Goal: Task Accomplishment & Management: Manage account settings

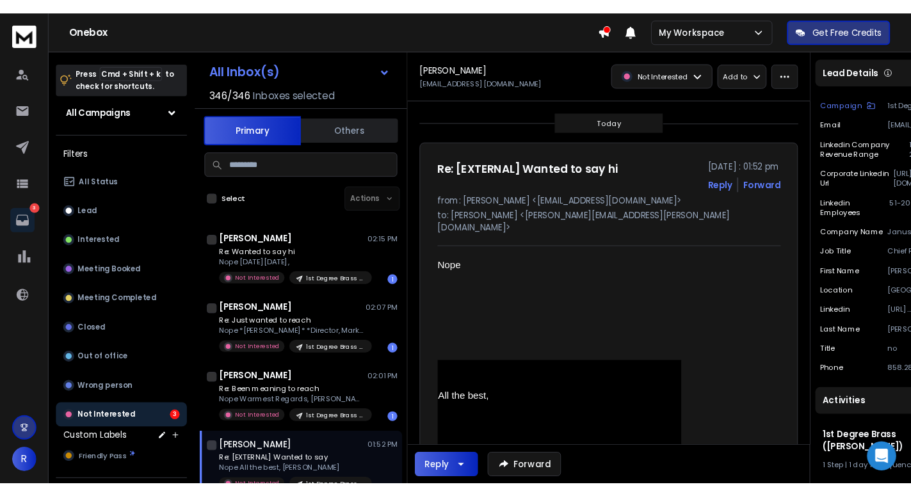
scroll to position [207, 0]
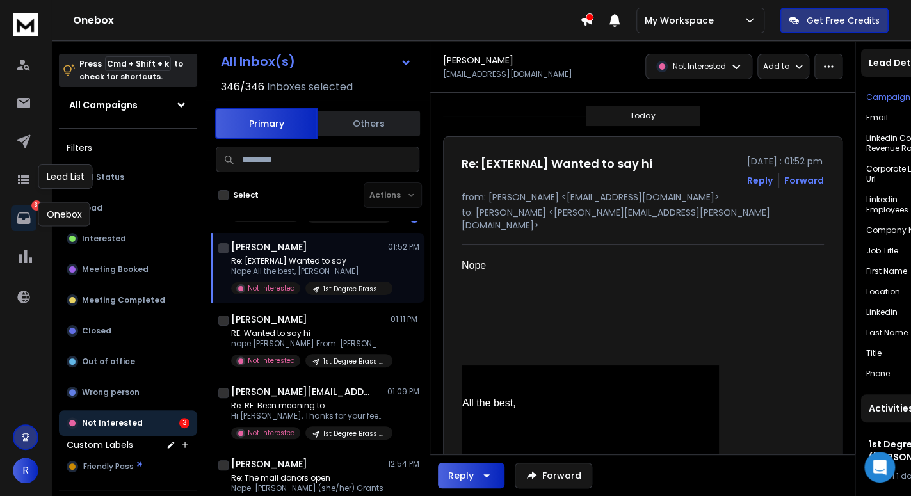
click at [32, 215] on link "3" at bounding box center [24, 218] width 26 height 26
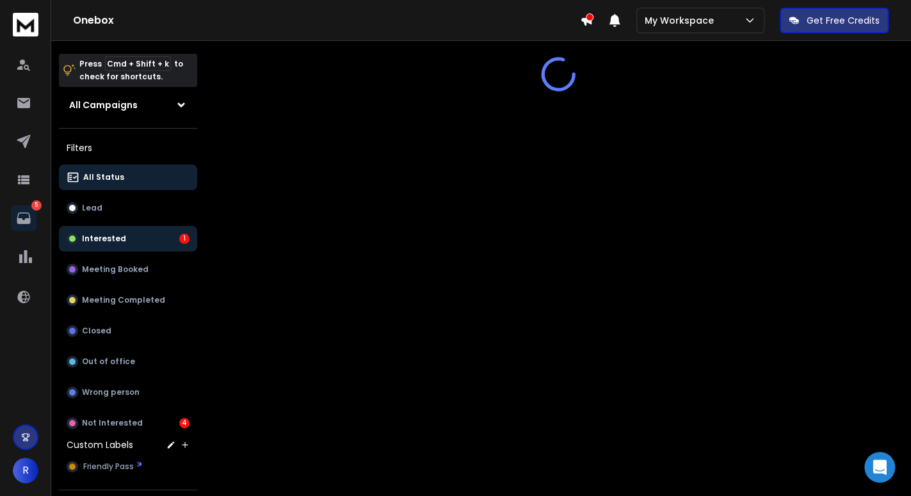
click at [115, 243] on div "Interested" at bounding box center [97, 239] width 60 height 12
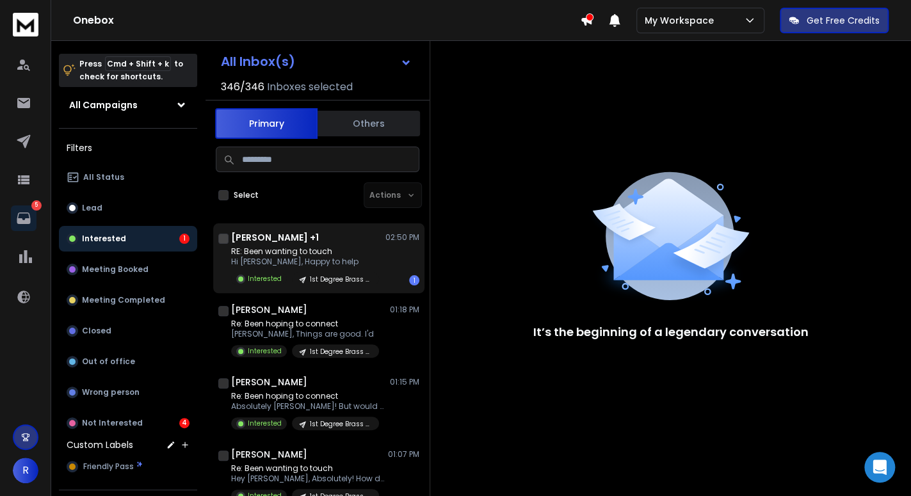
click at [319, 248] on p "RE: Been wanting to touch" at bounding box center [305, 251] width 148 height 10
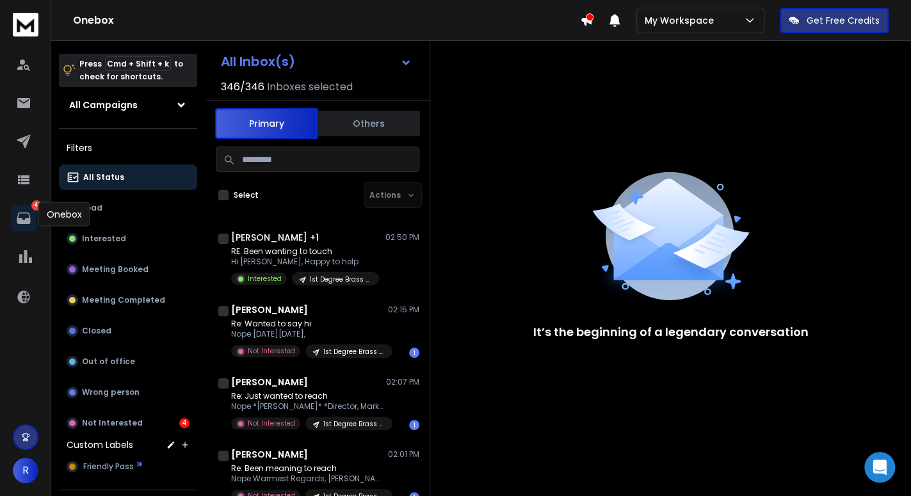
click at [24, 218] on icon at bounding box center [23, 219] width 13 height 12
click at [23, 215] on icon at bounding box center [23, 218] width 15 height 15
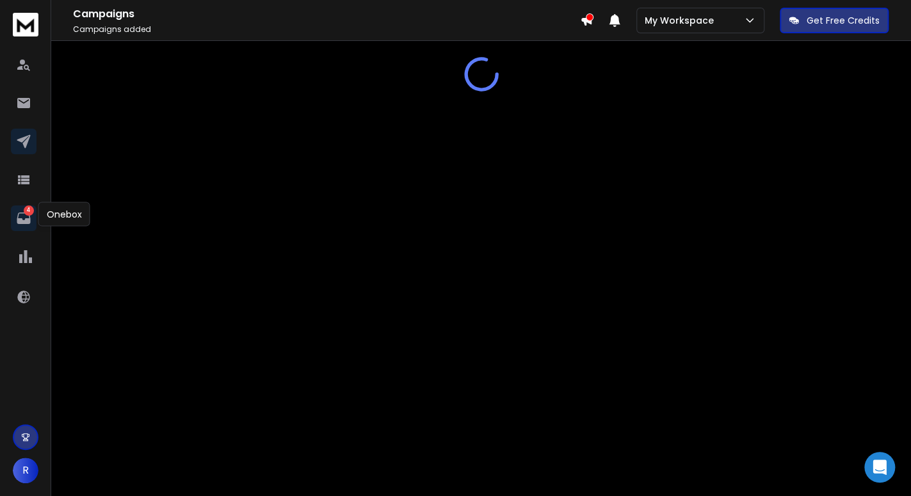
click at [26, 209] on p "4" at bounding box center [29, 210] width 10 height 10
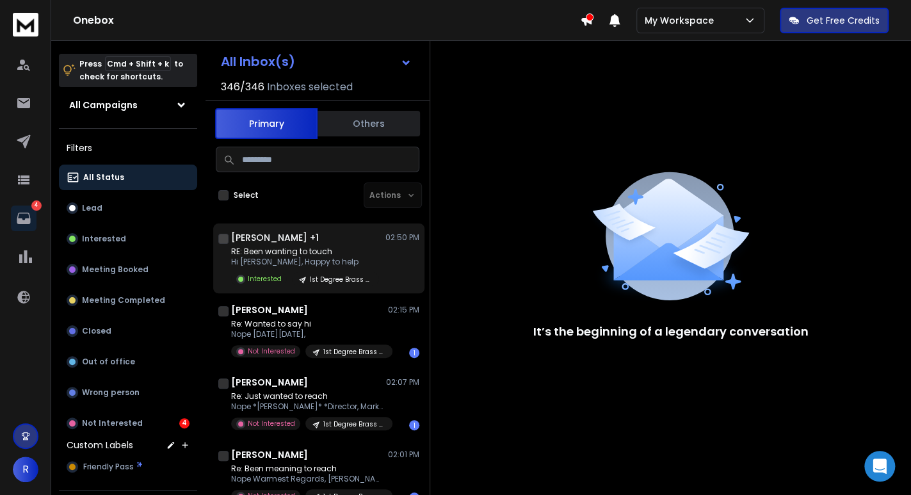
click at [305, 248] on p "RE: Been wanting to touch" at bounding box center [305, 251] width 148 height 10
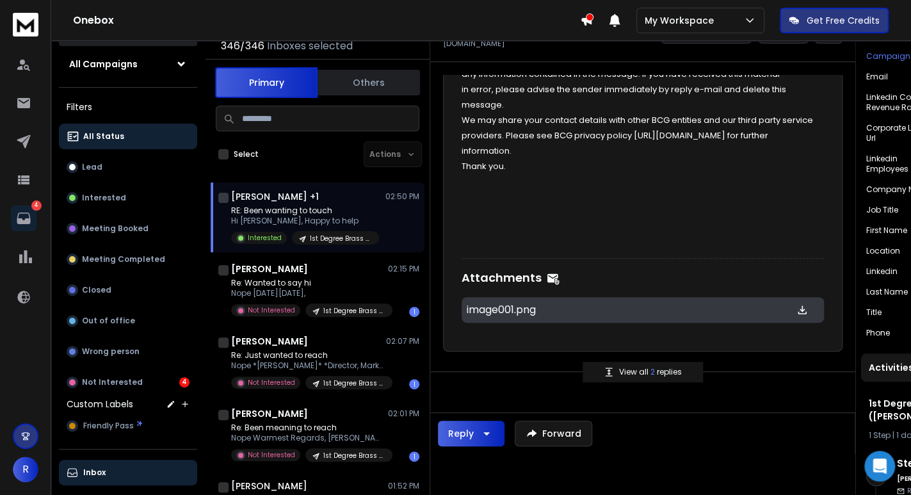
scroll to position [3260, 0]
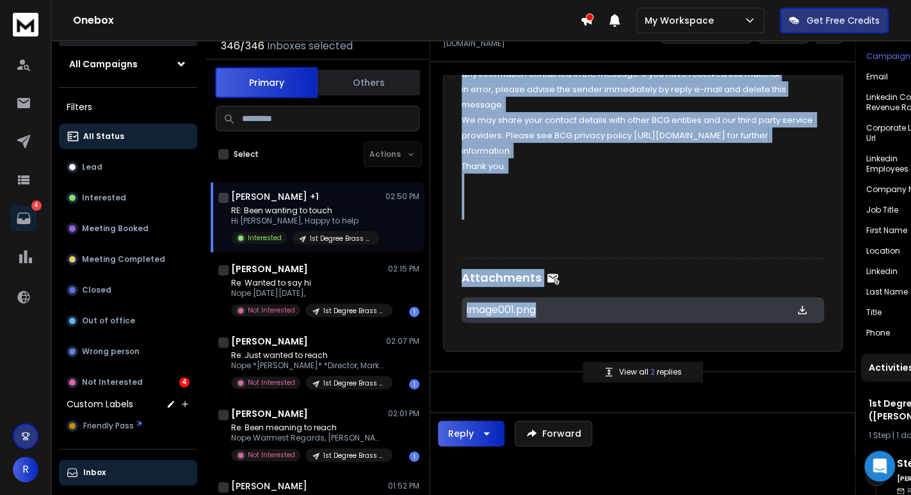
drag, startPoint x: 462, startPoint y: 265, endPoint x: 666, endPoint y: 310, distance: 209.7
copy div "Lo Ipsu, Dolor si amet Con adi elitsedd eius temp inci 😊 Ut lab etd magnaaliq e…"
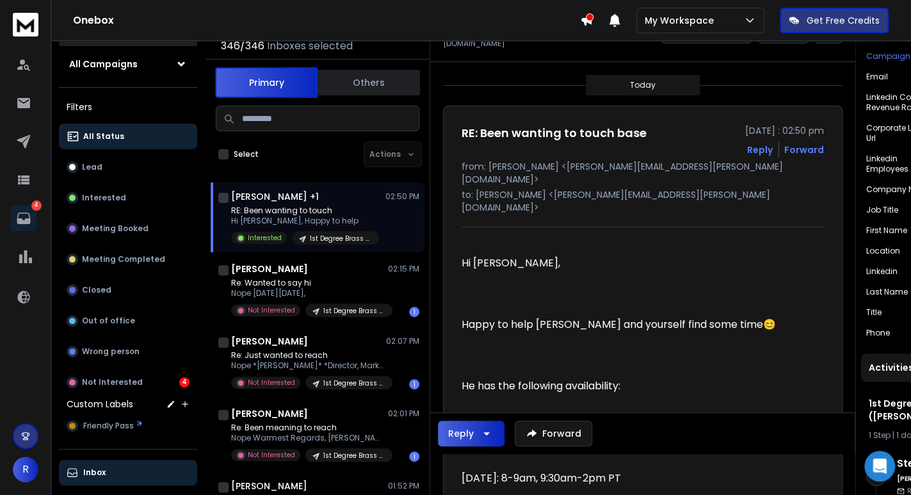
scroll to position [0, 0]
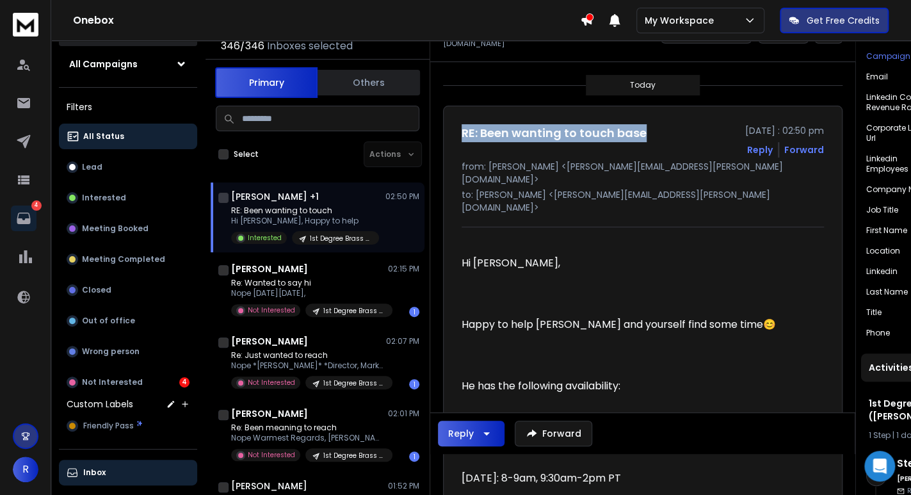
drag, startPoint x: 460, startPoint y: 121, endPoint x: 645, endPoint y: 124, distance: 185.7
copy h1 "RE: Been wanting to touch base"
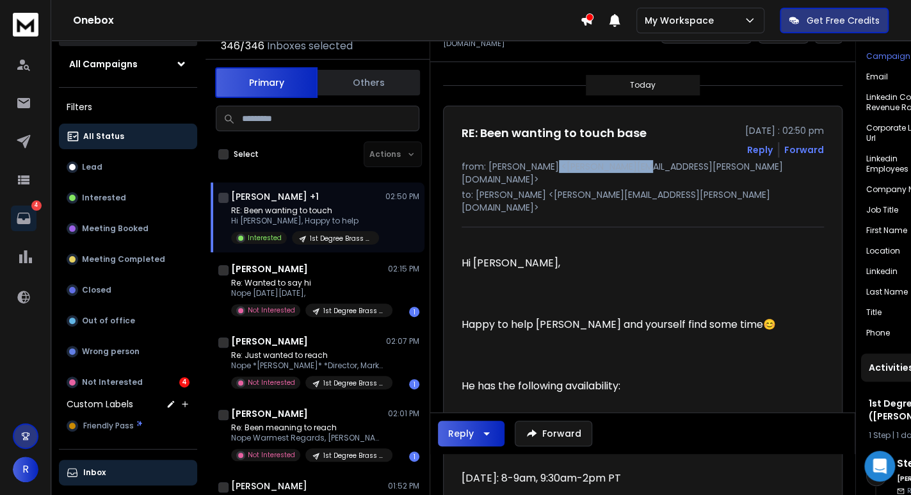
drag, startPoint x: 538, startPoint y: 156, endPoint x: 623, endPoint y: 154, distance: 85.8
click at [623, 160] on p "from: [PERSON_NAME] <[PERSON_NAME][EMAIL_ADDRESS][PERSON_NAME][DOMAIN_NAME]>" at bounding box center [643, 173] width 362 height 26
copy p "[PERSON_NAME][EMAIL_ADDRESS][PERSON_NAME][DOMAIN_NAME]"
drag, startPoint x: 542, startPoint y: 170, endPoint x: 649, endPoint y: 176, distance: 107.7
click at [649, 188] on p "to: [PERSON_NAME] <[PERSON_NAME][EMAIL_ADDRESS][PERSON_NAME][DOMAIN_NAME]>" at bounding box center [643, 201] width 362 height 26
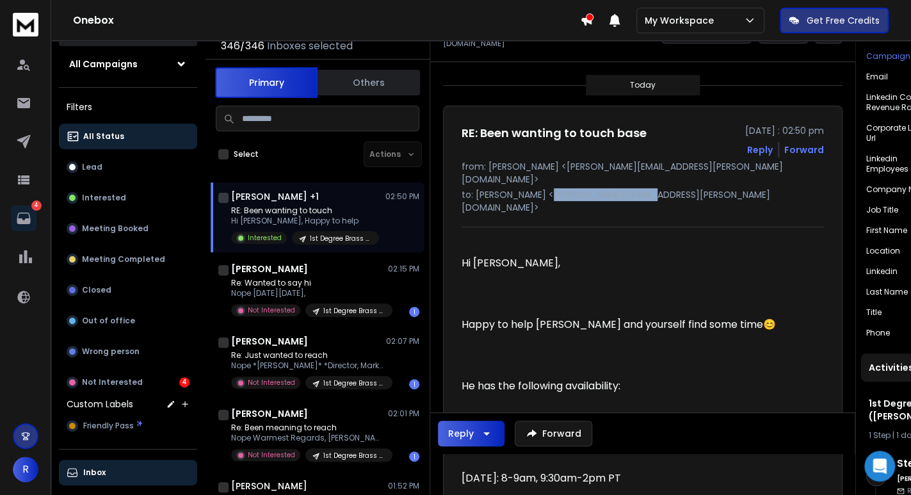
copy p "[PERSON_NAME][EMAIL_ADDRESS][PERSON_NAME][DOMAIN_NAME]"
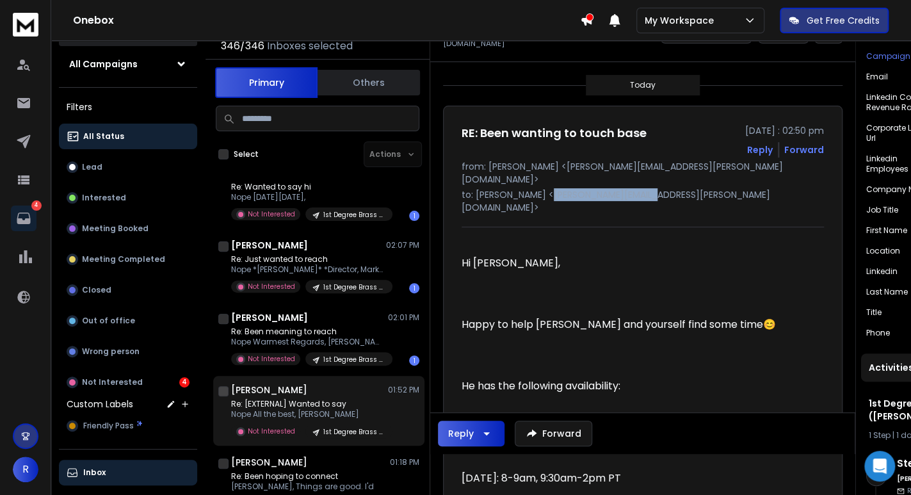
scroll to position [250, 0]
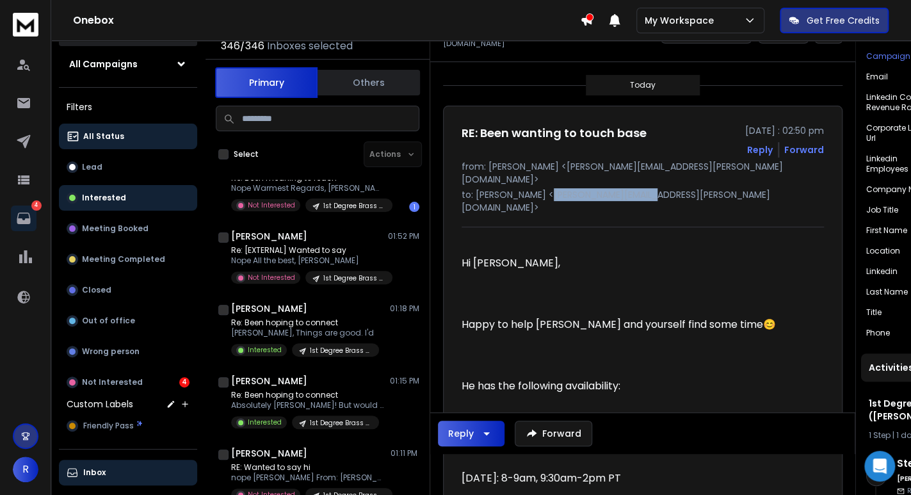
click at [90, 194] on p "Interested" at bounding box center [104, 198] width 44 height 10
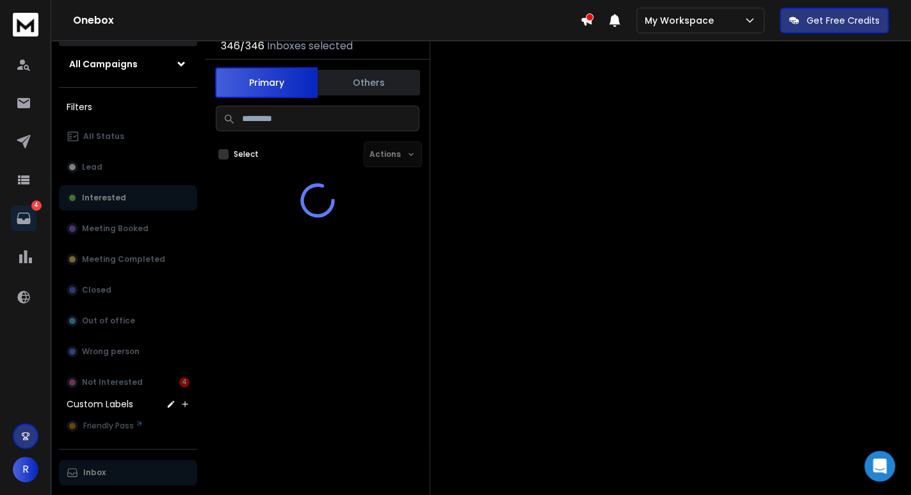
scroll to position [0, 0]
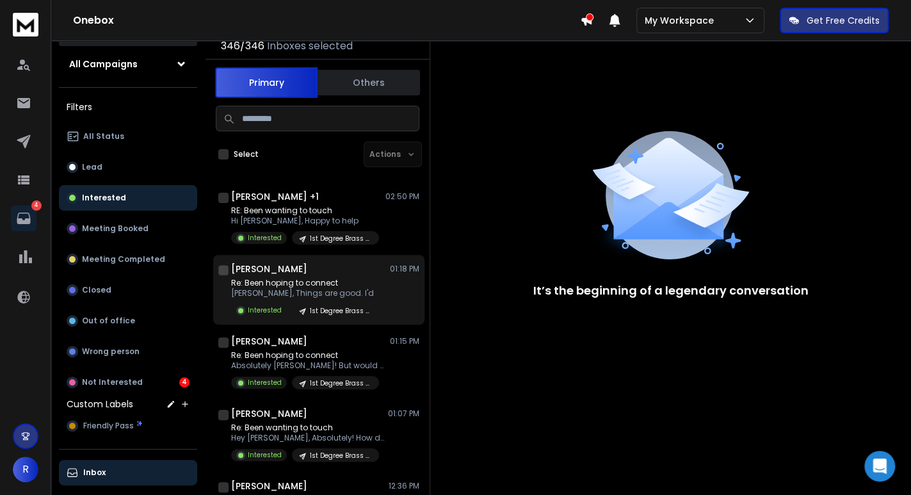
click at [303, 273] on div "[PERSON_NAME] 01:18 PM" at bounding box center [325, 268] width 188 height 13
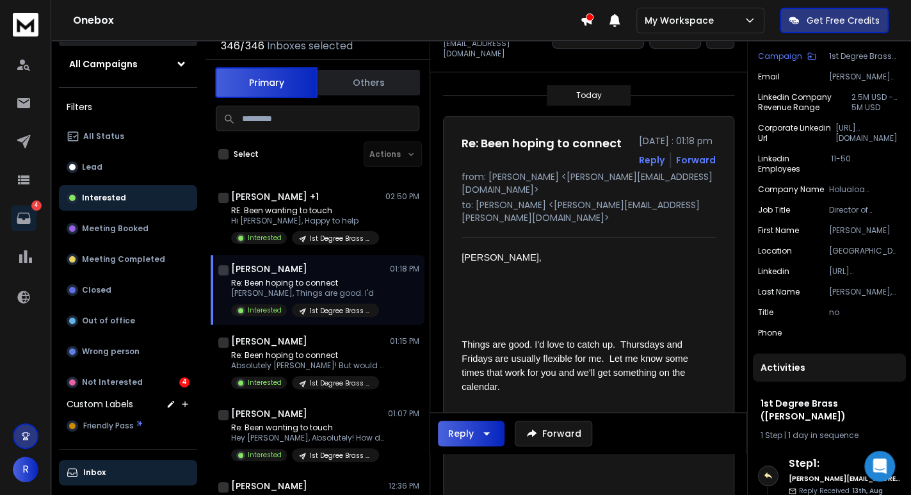
click at [464, 250] on div "[PERSON_NAME]," at bounding box center [584, 257] width 244 height 14
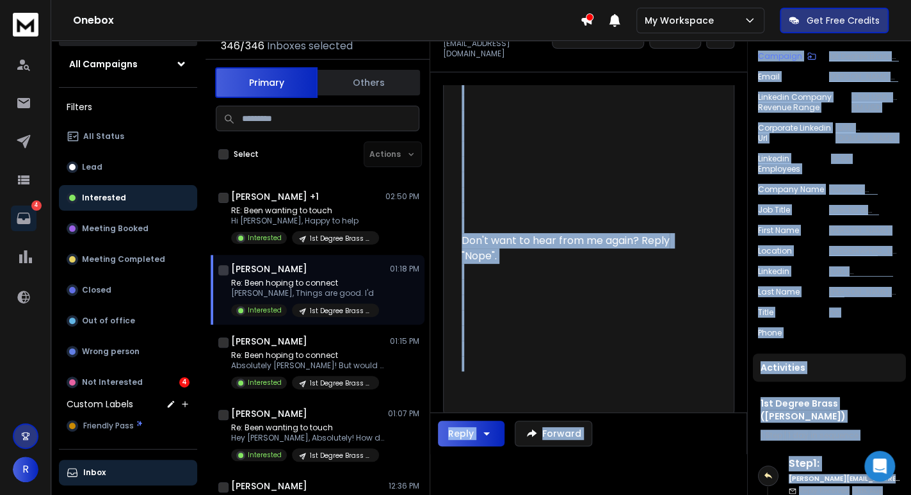
scroll to position [1775, 0]
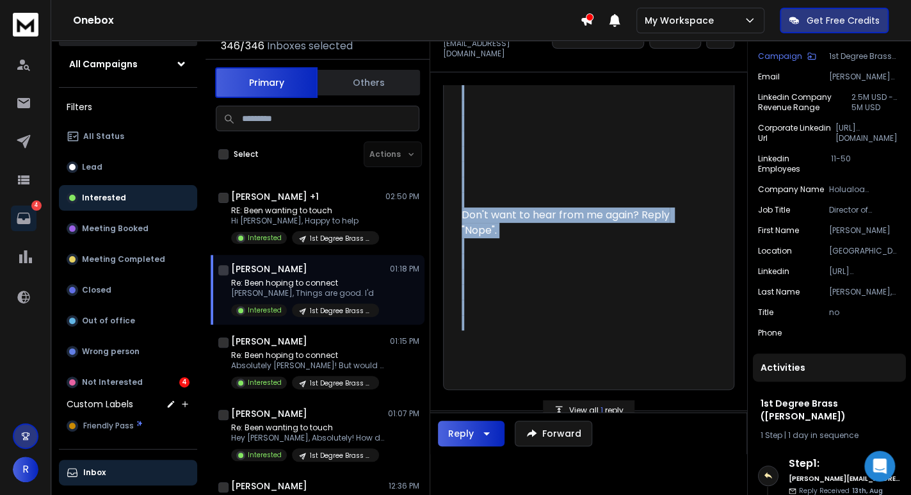
drag, startPoint x: 461, startPoint y: 225, endPoint x: 679, endPoint y: 309, distance: 233.6
copy div "Lore, Ipsumd sit amet. C'a elit se doeiu te. Incididun utl Etdolor mag aliquae …"
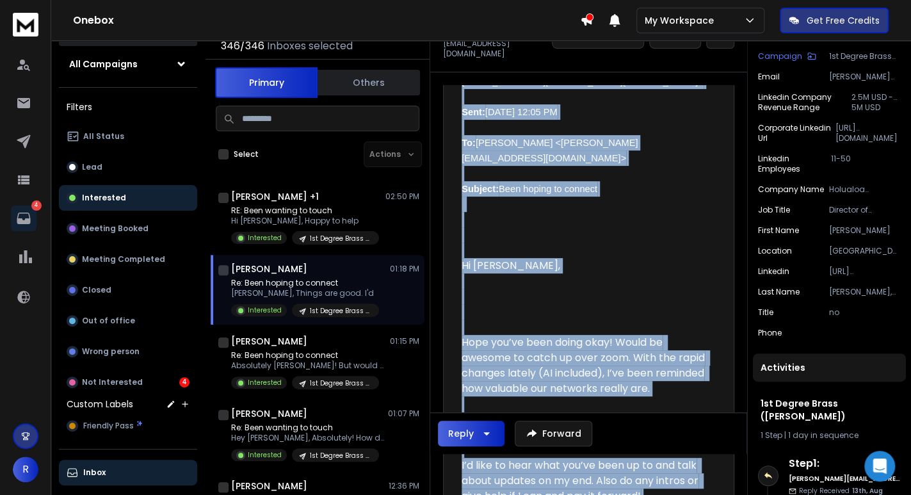
scroll to position [0, 0]
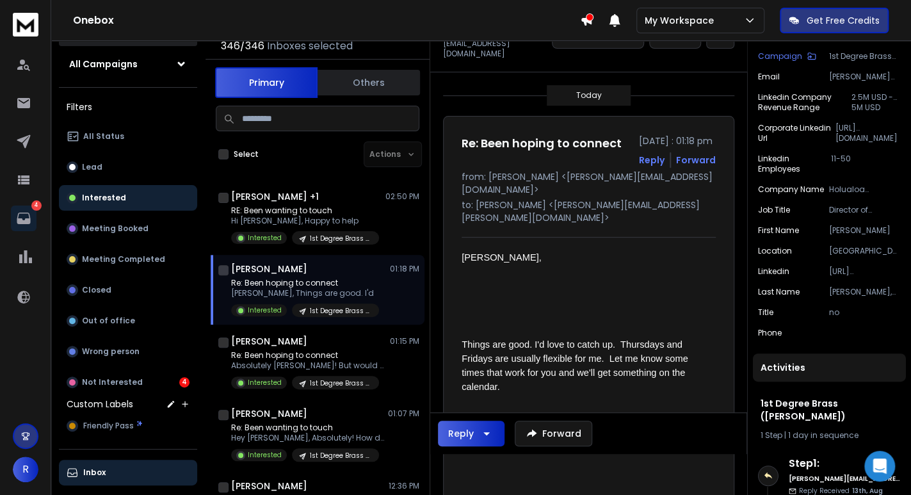
click at [571, 170] on p "from: [PERSON_NAME] <[PERSON_NAME][EMAIL_ADDRESS][DOMAIN_NAME]>" at bounding box center [589, 183] width 254 height 26
drag, startPoint x: 551, startPoint y: 156, endPoint x: 645, endPoint y: 162, distance: 93.7
click at [645, 170] on p "from: [PERSON_NAME] <[PERSON_NAME][EMAIL_ADDRESS][DOMAIN_NAME]>" at bounding box center [589, 183] width 254 height 26
copy p "[PERSON_NAME][EMAIL_ADDRESS][DOMAIN_NAME]"
drag, startPoint x: 460, startPoint y: 122, endPoint x: 517, endPoint y: 143, distance: 60.2
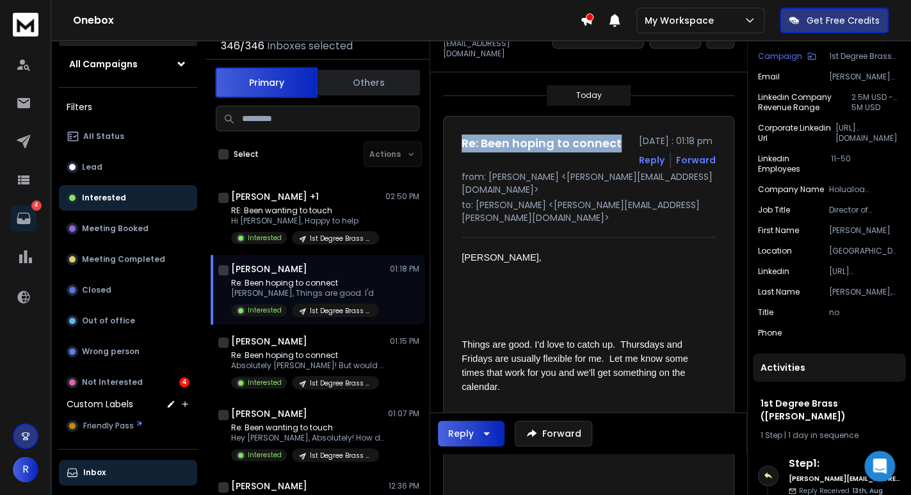
copy h1 "Re: Been hoping to connect"
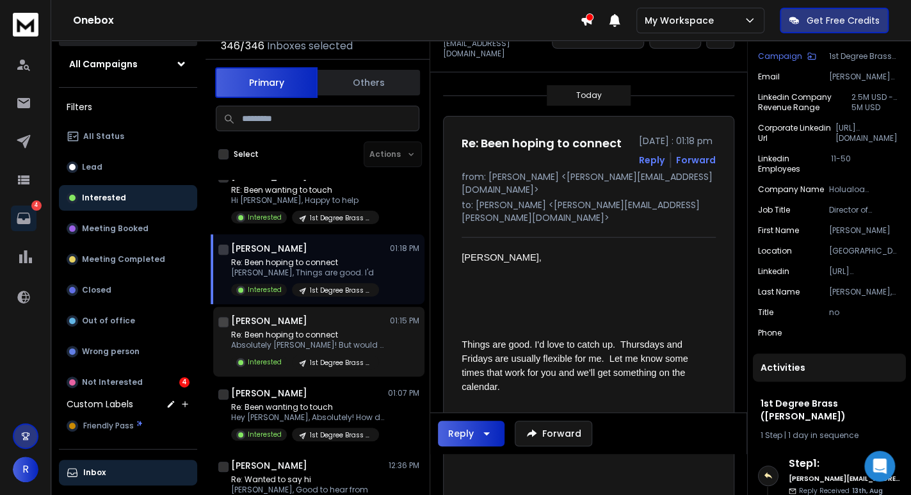
click at [319, 321] on div "[PERSON_NAME] 01:15 PM" at bounding box center [325, 320] width 188 height 13
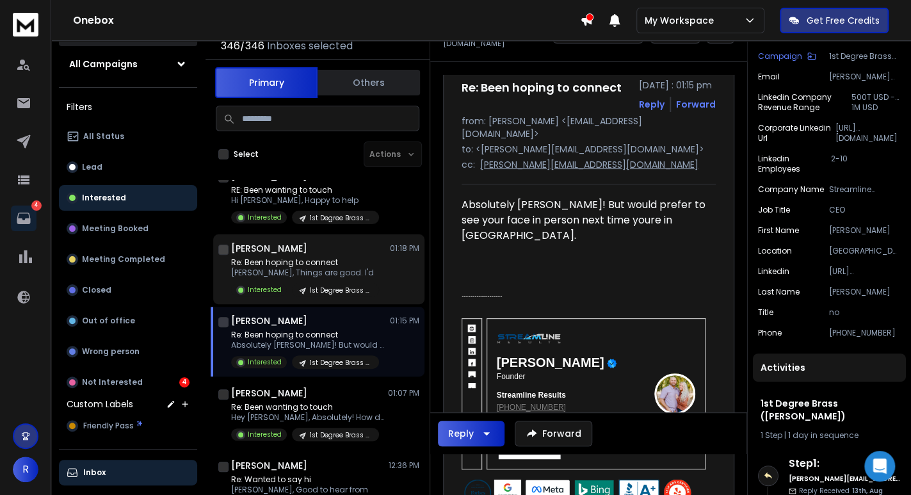
scroll to position [37, 0]
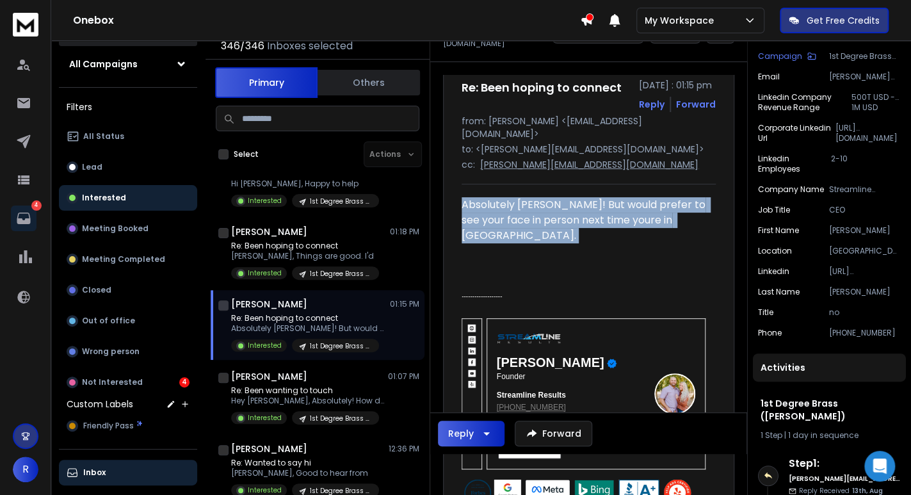
drag, startPoint x: 461, startPoint y: 181, endPoint x: 655, endPoint y: 205, distance: 195.5
click at [655, 205] on div "Absolutely [PERSON_NAME]! But would prefer to see your face in person next time…" at bounding box center [584, 490] width 244 height 586
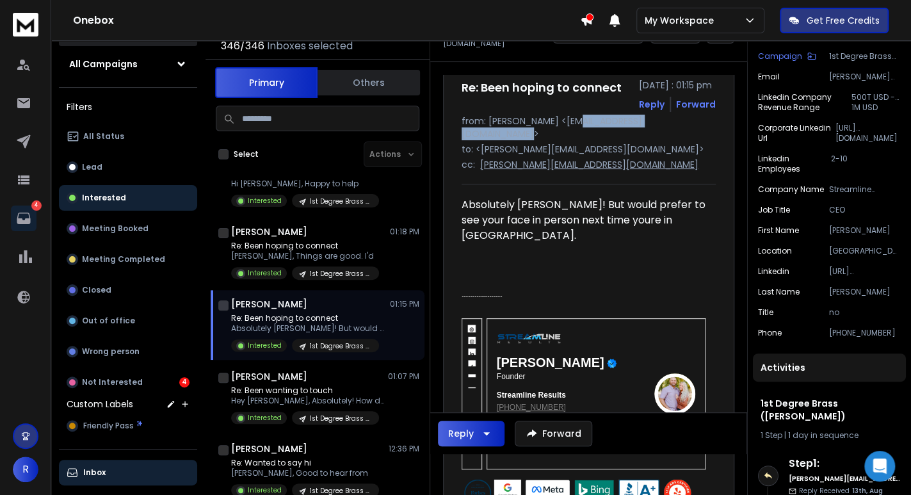
drag, startPoint x: 577, startPoint y: 112, endPoint x: 703, endPoint y: 115, distance: 126.1
click at [703, 115] on p "from: [PERSON_NAME] <[EMAIL_ADDRESS][DOMAIN_NAME]>" at bounding box center [589, 128] width 254 height 26
copy p "[EMAIL_ADDRESS][DOMAIN_NAME]"
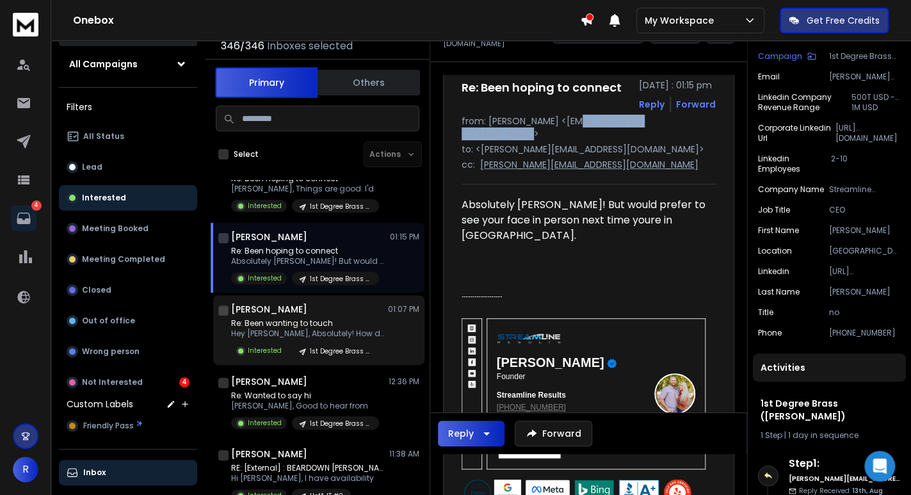
scroll to position [124, 0]
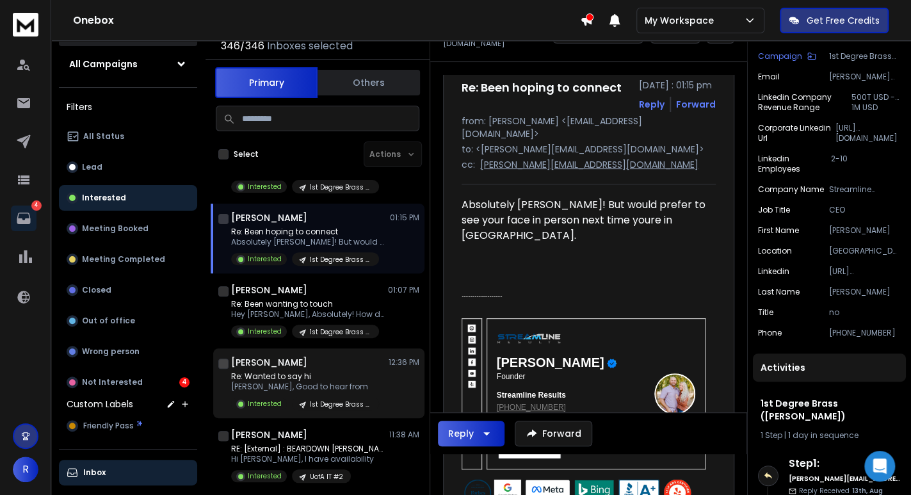
click at [310, 362] on div "[PERSON_NAME] 12:36 PM" at bounding box center [325, 362] width 188 height 13
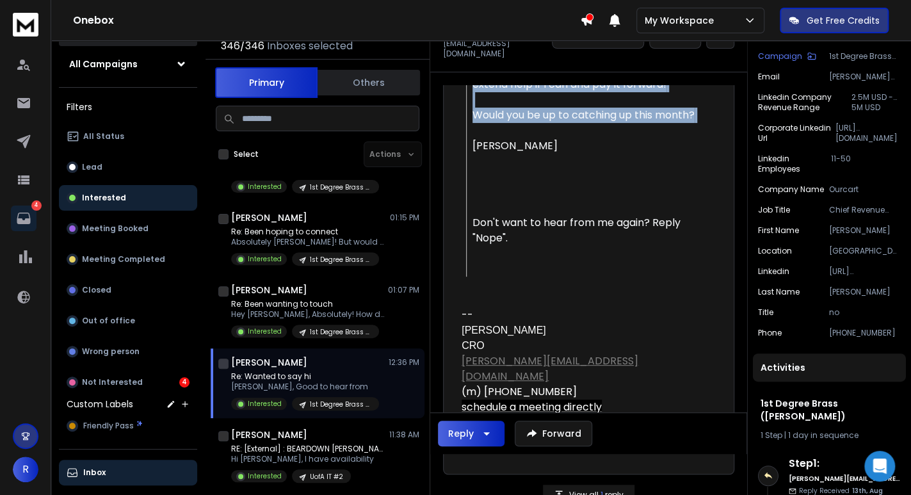
scroll to position [513, 0]
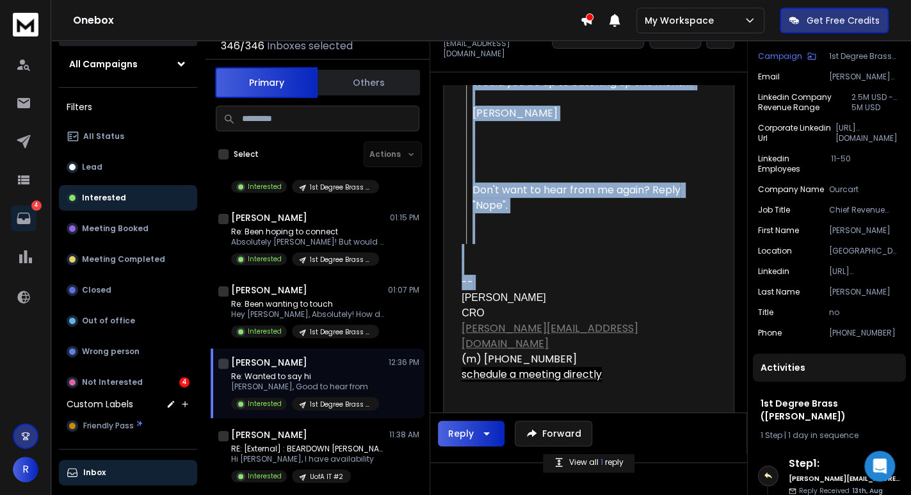
drag, startPoint x: 462, startPoint y: 209, endPoint x: 653, endPoint y: 298, distance: 210.2
click at [653, 298] on div "[PERSON_NAME], Good to hear from you. Feel free to find time using my calendar …" at bounding box center [589, 80] width 254 height 686
copy div "[PERSON_NAME], Good to hear from you. Feel free to find time using my calendar …"
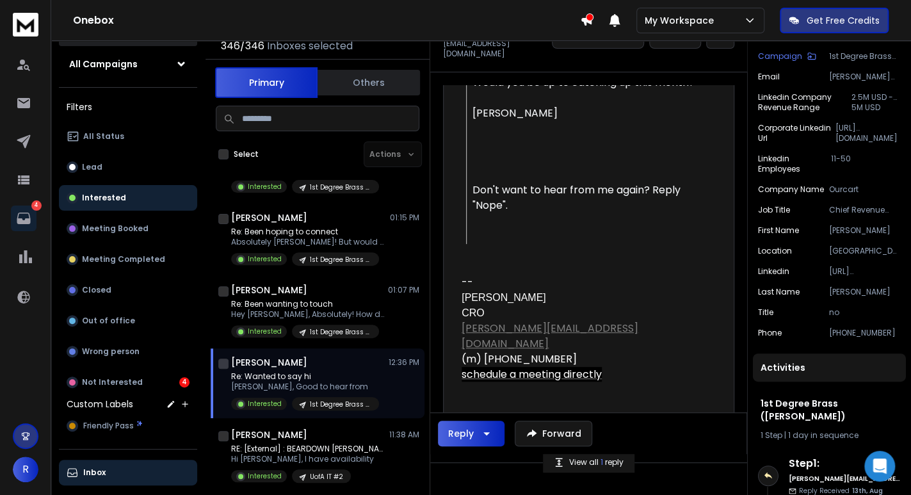
click at [590, 321] on div "[PERSON_NAME][EMAIL_ADDRESS][DOMAIN_NAME]" at bounding box center [584, 336] width 244 height 31
drag, startPoint x: 591, startPoint y: 243, endPoint x: 445, endPoint y: 247, distance: 146.0
click at [445, 247] on div "Re: Wanted to say hi [DATE] : 12:36 pm Reply Forward from: [PERSON_NAME] <[PERS…" at bounding box center [588, 21] width 291 height 839
copy link "[PERSON_NAME][EMAIL_ADDRESS][DOMAIN_NAME]"
click at [515, 367] on font "schedule a meeting directly" at bounding box center [532, 374] width 140 height 15
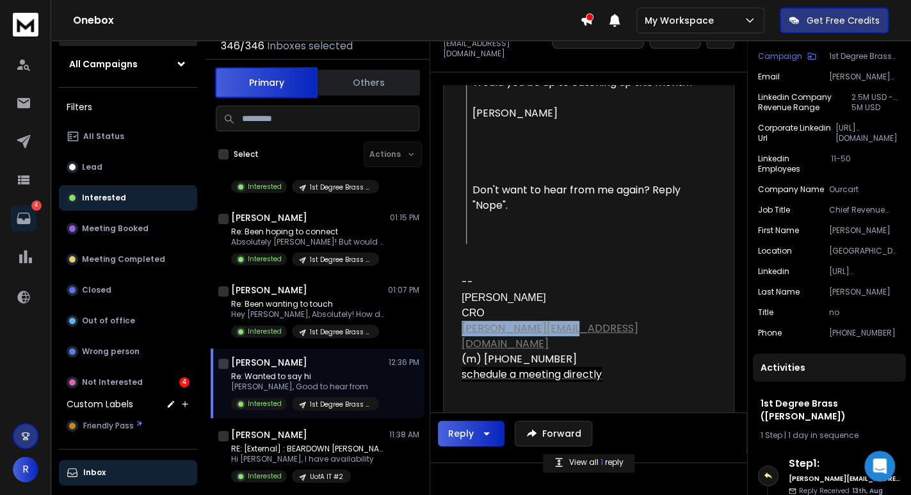
click at [486, 367] on font "schedule a meeting directly" at bounding box center [532, 374] width 140 height 15
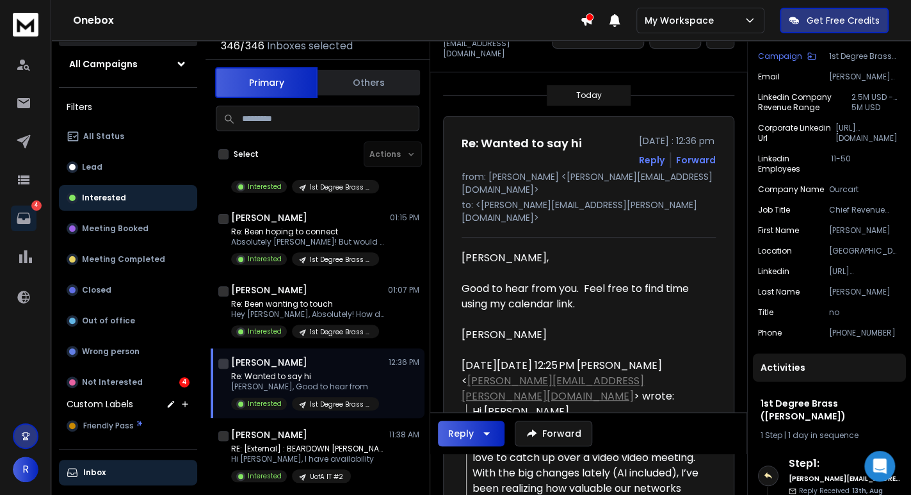
scroll to position [0, 0]
drag, startPoint x: 459, startPoint y: 119, endPoint x: 582, endPoint y: 127, distance: 123.2
drag, startPoint x: 559, startPoint y: 154, endPoint x: 653, endPoint y: 160, distance: 94.3
click at [653, 170] on p "from: [PERSON_NAME] <[PERSON_NAME][EMAIL_ADDRESS][DOMAIN_NAME]>" at bounding box center [589, 183] width 254 height 26
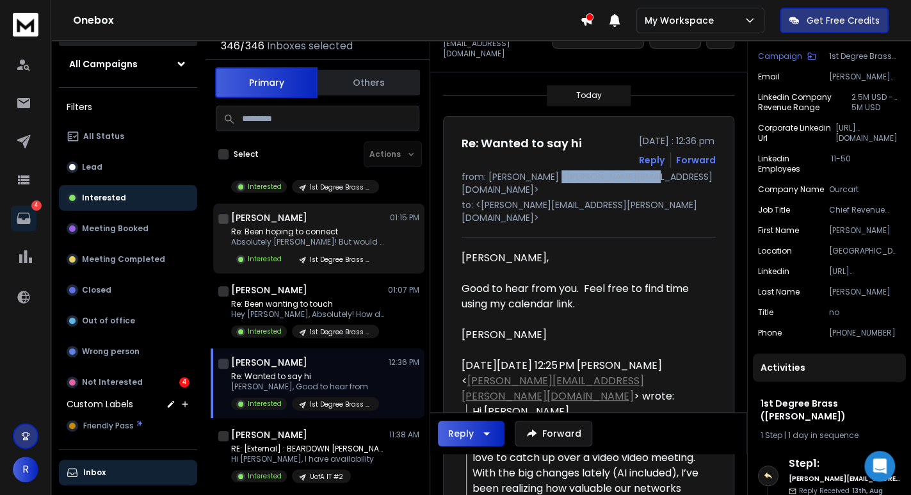
scroll to position [174, 0]
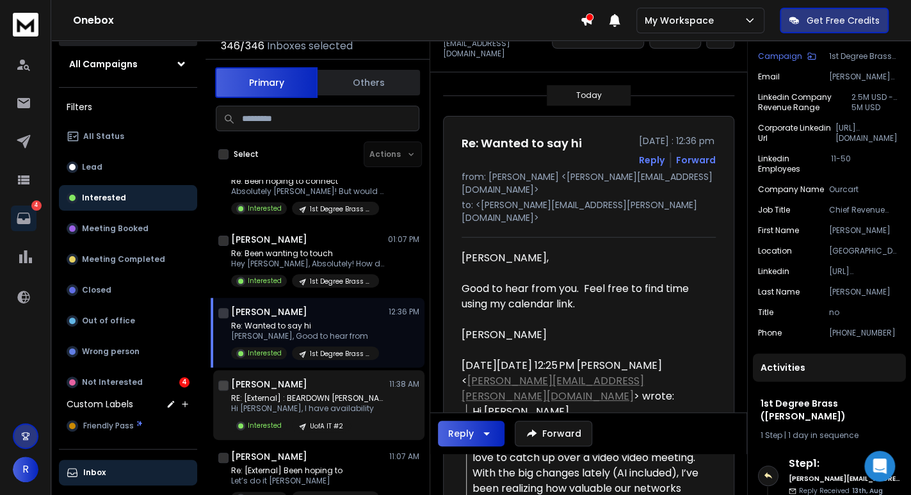
click at [315, 394] on p "RE: [External] : BEARDOWN [PERSON_NAME]!" at bounding box center [308, 398] width 154 height 10
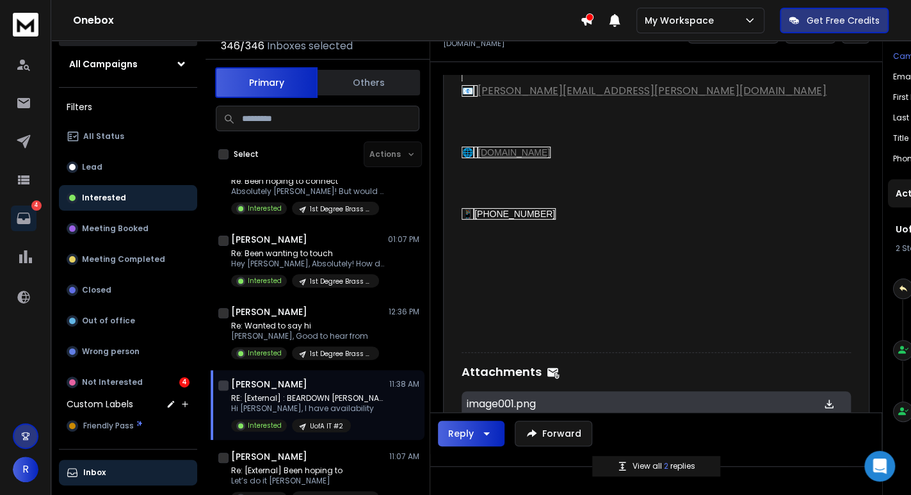
scroll to position [1988, 0]
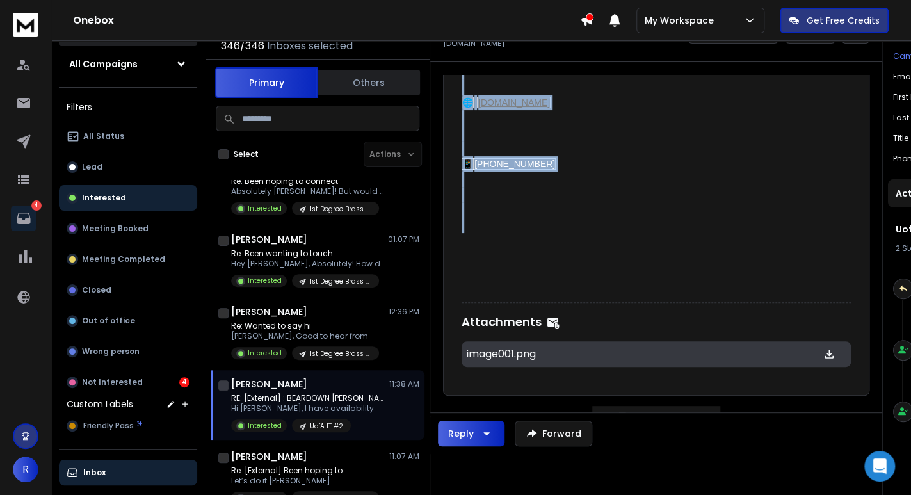
drag, startPoint x: 497, startPoint y: 232, endPoint x: 730, endPoint y: 194, distance: 236.7
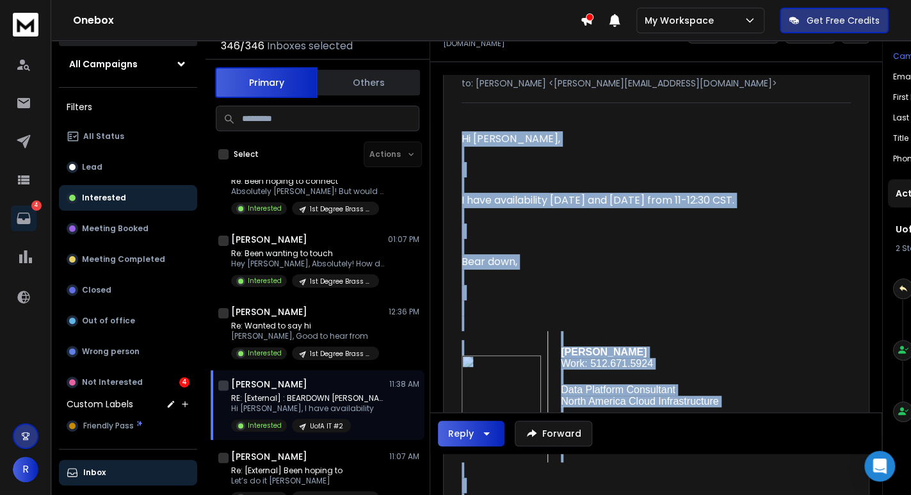
scroll to position [0, 0]
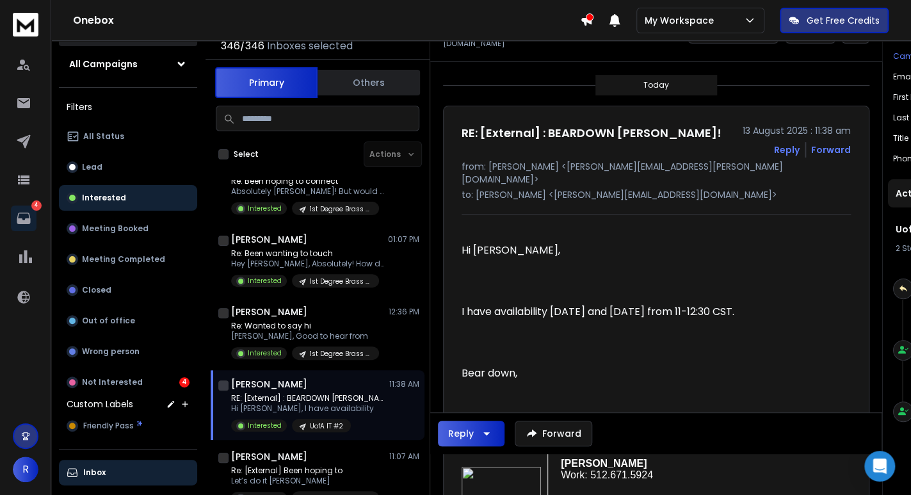
click at [599, 141] on div "RE: [External] : BEARDOWN [PERSON_NAME]! [DATE] : 11:38 am Reply Forward" at bounding box center [656, 140] width 389 height 33
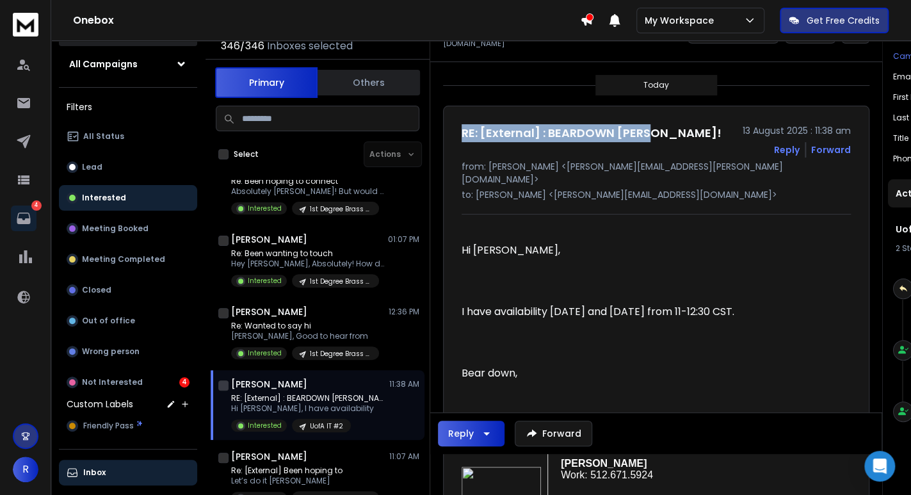
drag, startPoint x: 655, startPoint y: 122, endPoint x: 432, endPoint y: 122, distance: 222.8
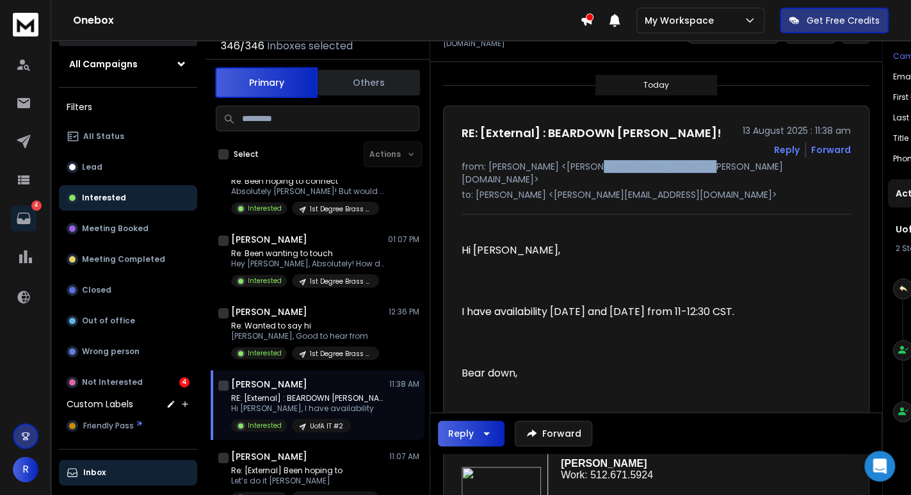
drag, startPoint x: 594, startPoint y: 153, endPoint x: 704, endPoint y: 154, distance: 110.1
click at [704, 160] on p "from: [PERSON_NAME] <[PERSON_NAME][EMAIL_ADDRESS][PERSON_NAME][DOMAIN_NAME]>" at bounding box center [656, 173] width 389 height 26
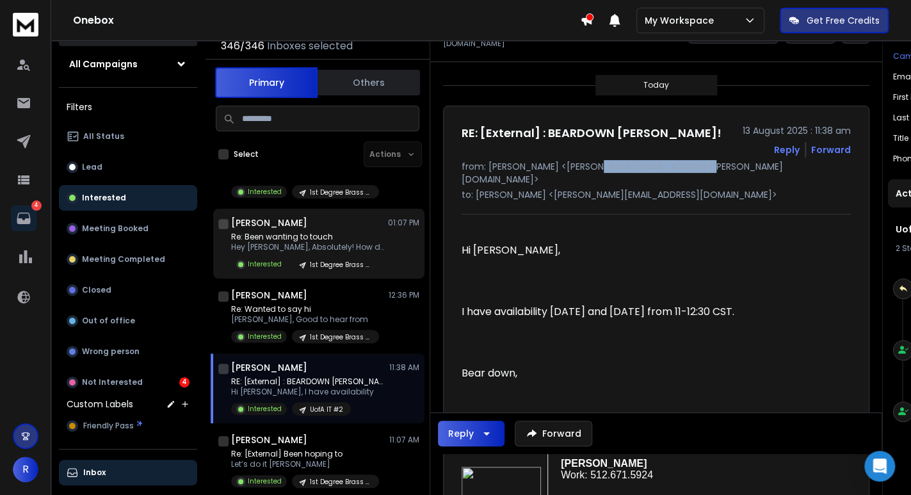
scroll to position [230, 0]
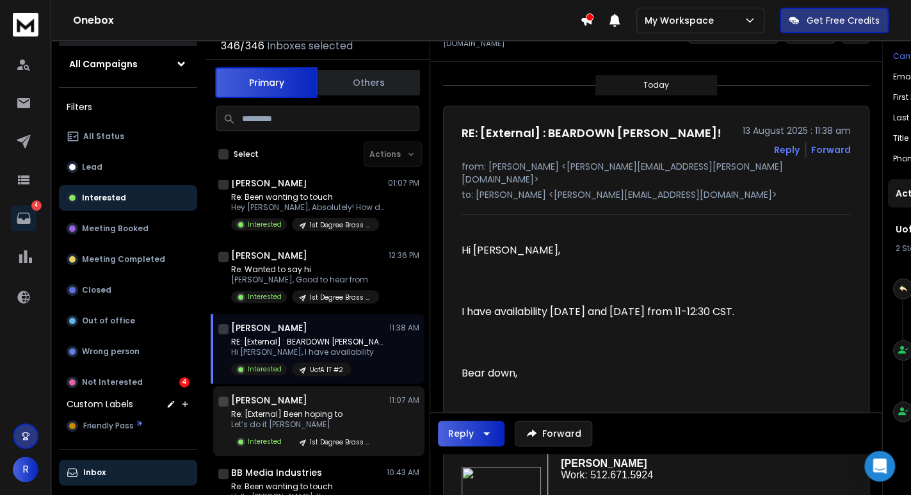
click at [317, 419] on p "Let’s do it [PERSON_NAME]" at bounding box center [305, 424] width 148 height 10
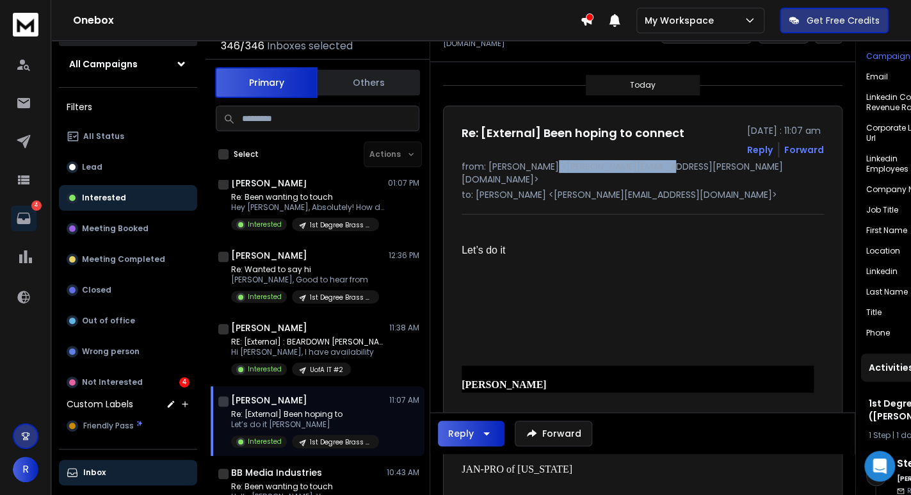
drag, startPoint x: 549, startPoint y: 154, endPoint x: 666, endPoint y: 157, distance: 116.5
click at [666, 160] on p "from: [PERSON_NAME] <[PERSON_NAME][EMAIL_ADDRESS][PERSON_NAME][DOMAIN_NAME]>" at bounding box center [643, 173] width 362 height 26
click at [482, 227] on div "Let’s do it" at bounding box center [638, 250] width 352 height 46
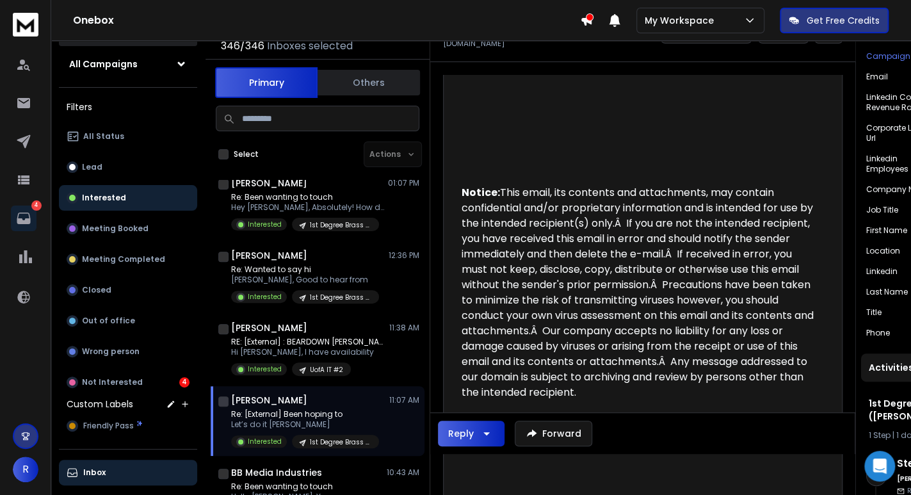
scroll to position [2258, 0]
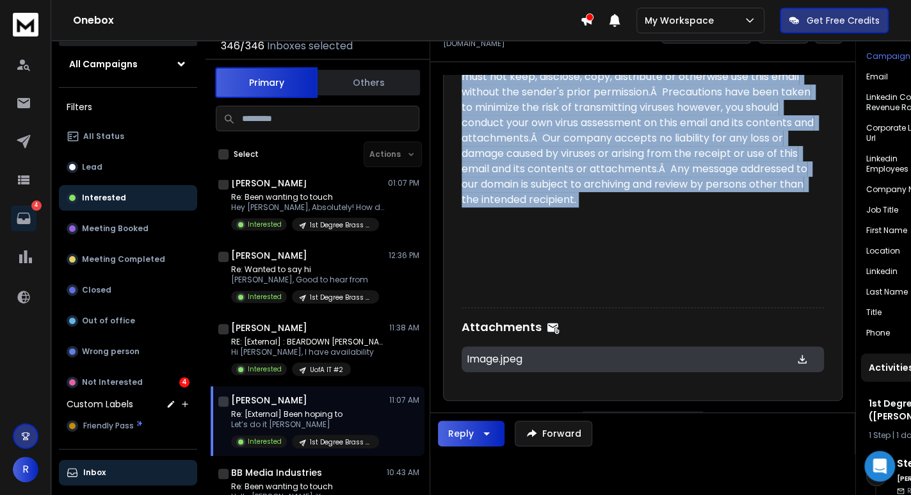
drag, startPoint x: 455, startPoint y: 226, endPoint x: 679, endPoint y: 153, distance: 235.0
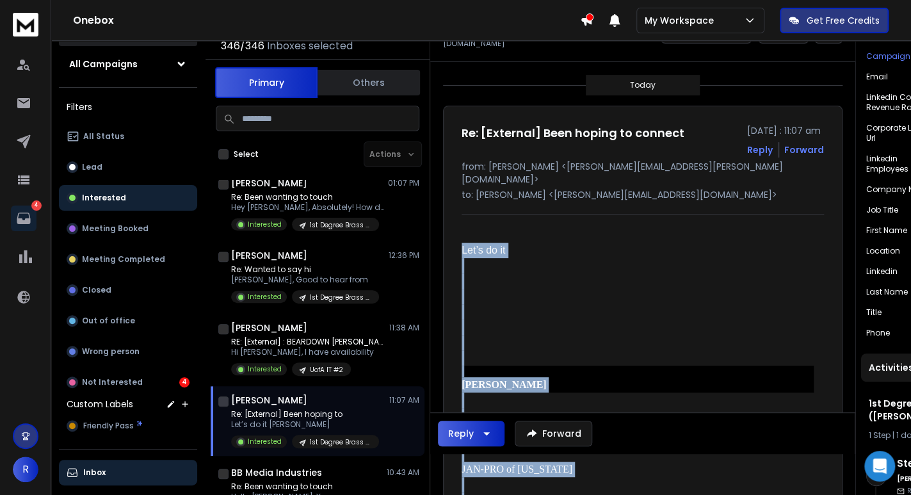
scroll to position [0, 0]
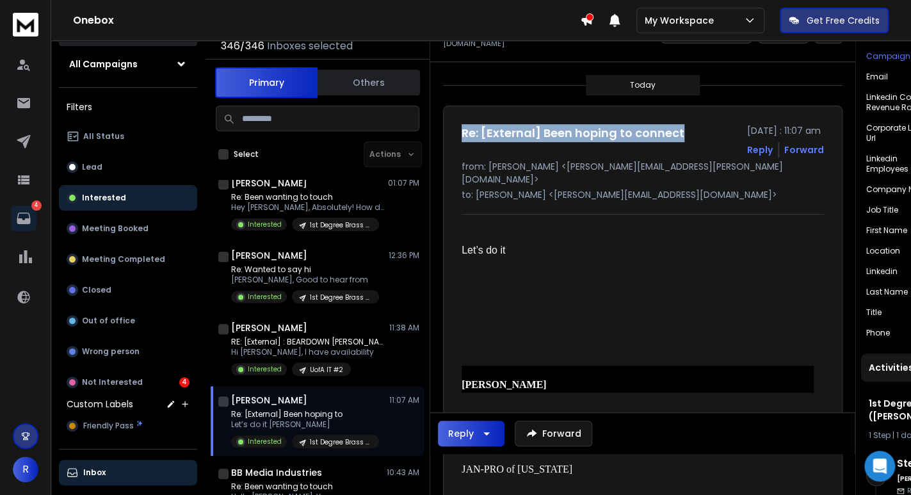
drag, startPoint x: 460, startPoint y: 119, endPoint x: 683, endPoint y: 124, distance: 222.8
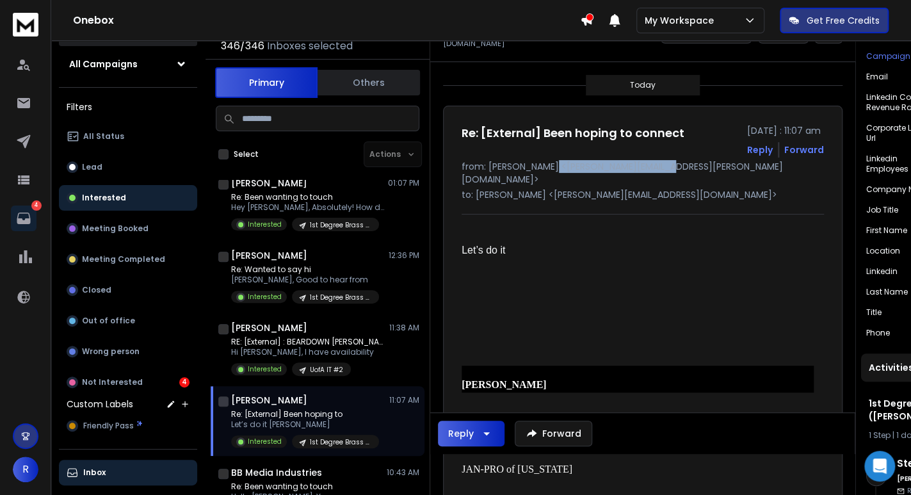
drag, startPoint x: 547, startPoint y: 154, endPoint x: 667, endPoint y: 155, distance: 120.3
click at [667, 160] on p "from: [PERSON_NAME] <[PERSON_NAME][EMAIL_ADDRESS][PERSON_NAME][DOMAIN_NAME]>" at bounding box center [643, 173] width 362 height 26
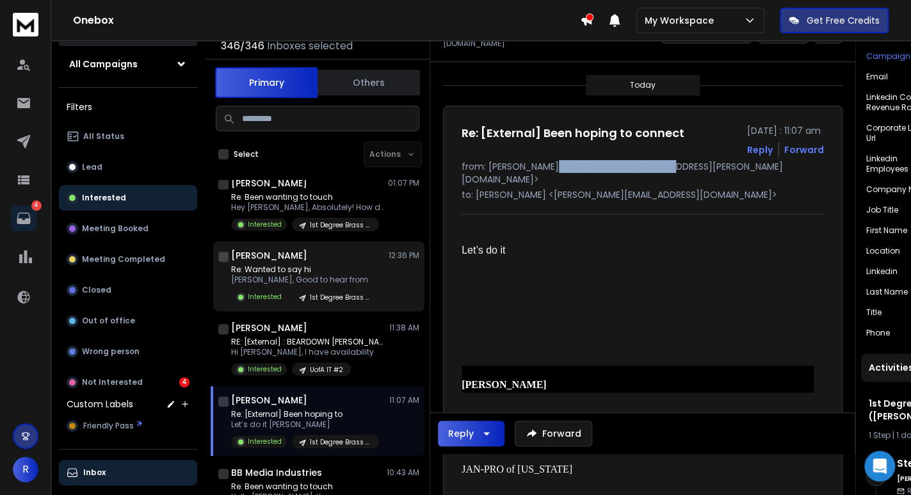
scroll to position [290, 0]
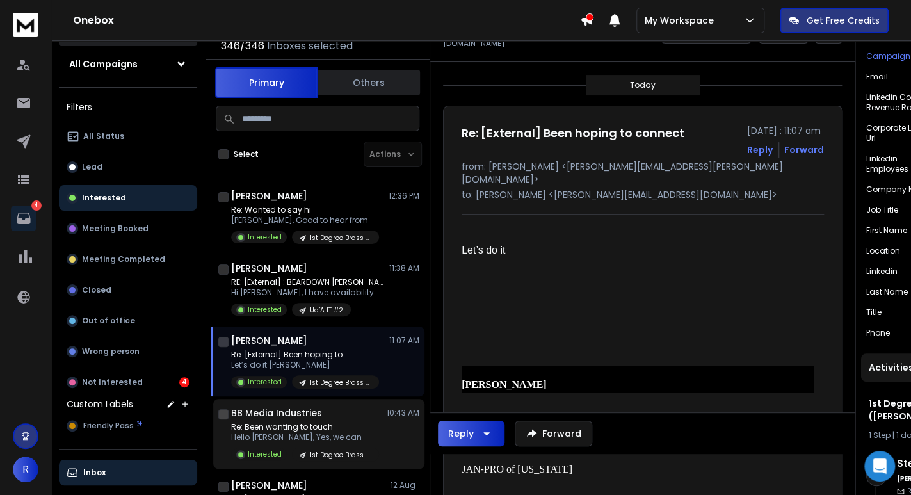
click at [350, 409] on div "BB Media Industries 10:43 AM" at bounding box center [325, 412] width 188 height 13
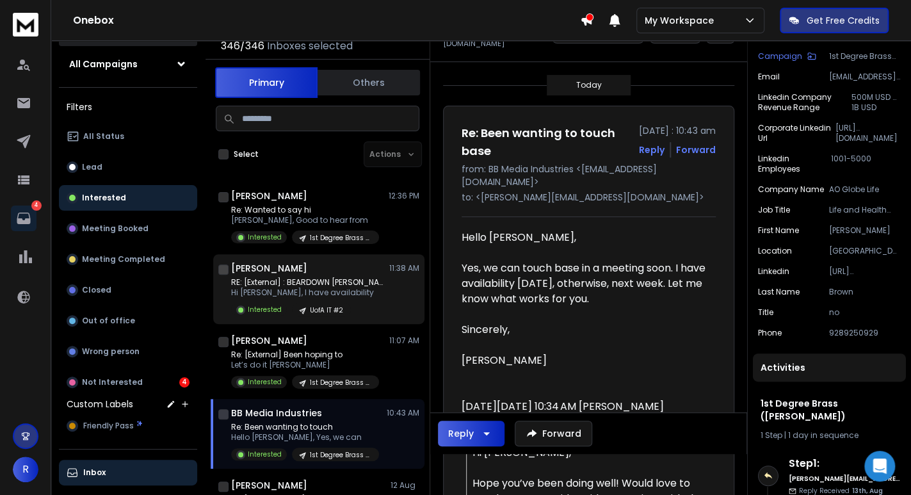
scroll to position [367, 0]
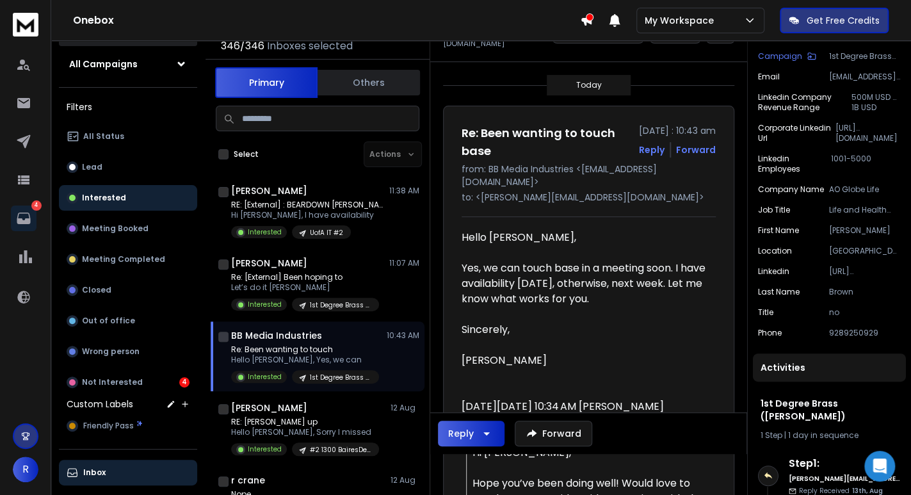
drag, startPoint x: 580, startPoint y: 152, endPoint x: 753, endPoint y: 156, distance: 173.5
click at [716, 163] on p "from: BB Media Industries <[EMAIL_ADDRESS][DOMAIN_NAME]>" at bounding box center [589, 176] width 254 height 26
click at [460, 200] on div "Re: Been wanting to touch base [DATE] : 10:43 am Reply Forward from: BB Media I…" at bounding box center [588, 490] width 291 height 768
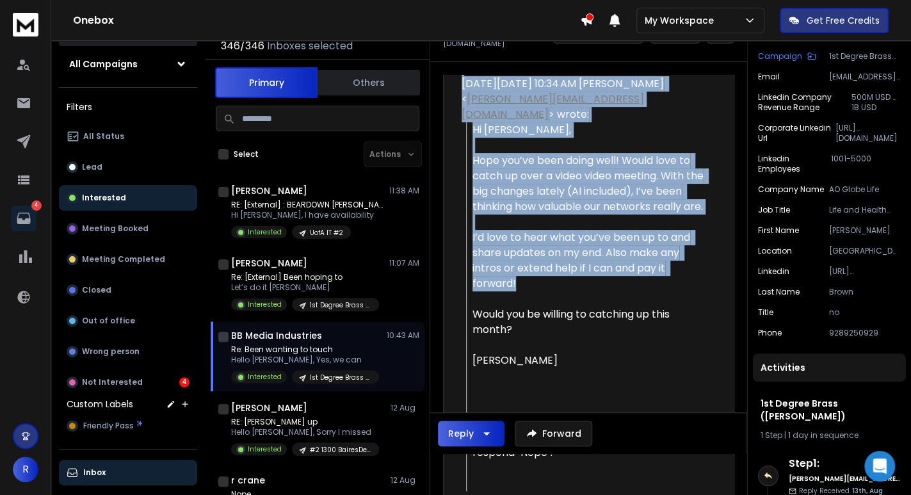
scroll to position [423, 0]
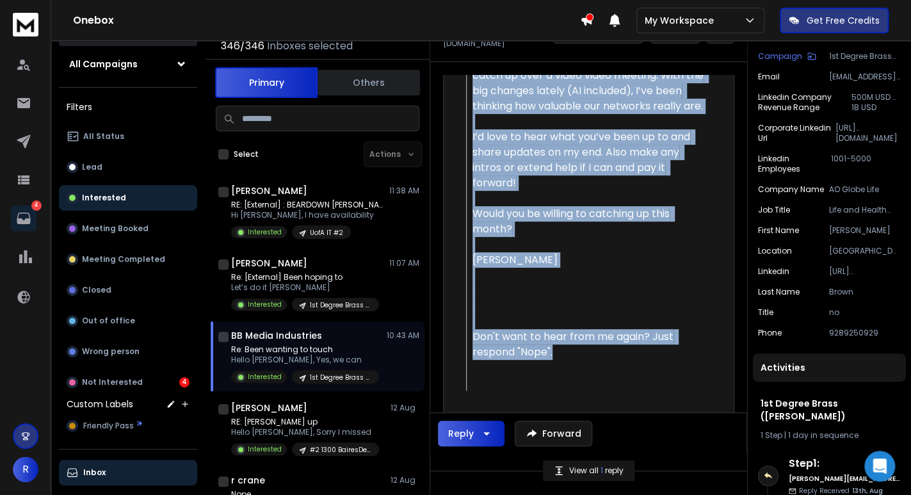
drag, startPoint x: 457, startPoint y: 204, endPoint x: 764, endPoint y: 245, distance: 309.3
click at [734, 245] on div "Re: Been wanting to touch base [DATE] : 10:43 am Reply Forward from: BB Media I…" at bounding box center [588, 67] width 291 height 768
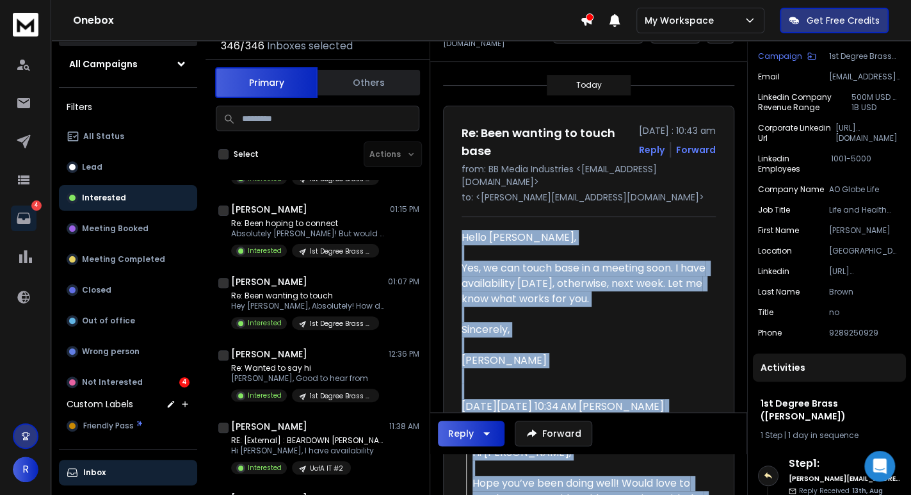
scroll to position [0, 0]
drag, startPoint x: 580, startPoint y: 154, endPoint x: 753, endPoint y: 150, distance: 173.5
click at [716, 163] on p "from: BB Media Industries <[EMAIL_ADDRESS][DOMAIN_NAME]>" at bounding box center [589, 176] width 254 height 26
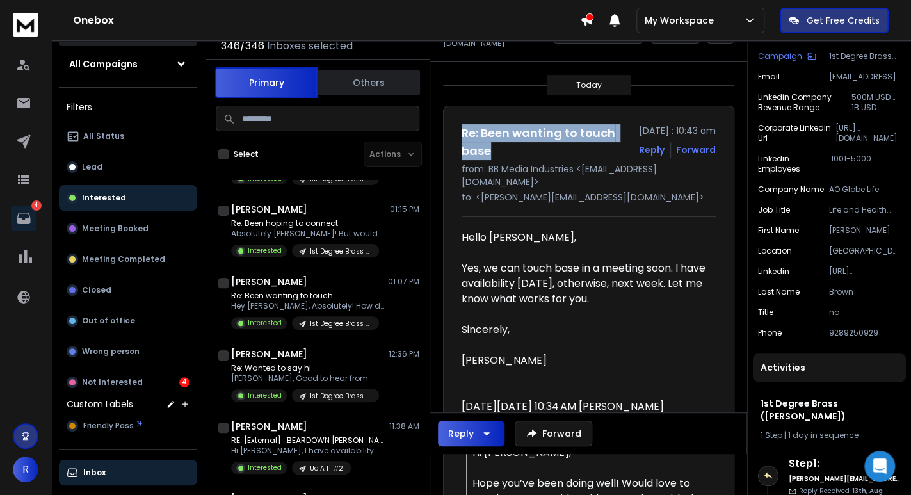
drag, startPoint x: 456, startPoint y: 122, endPoint x: 645, endPoint y: 121, distance: 188.2
click at [645, 121] on div "Re: Been wanting to touch base [DATE] : 10:43 am Reply Forward from: BB Media I…" at bounding box center [588, 490] width 291 height 768
click at [123, 196] on button "Interested" at bounding box center [128, 198] width 138 height 26
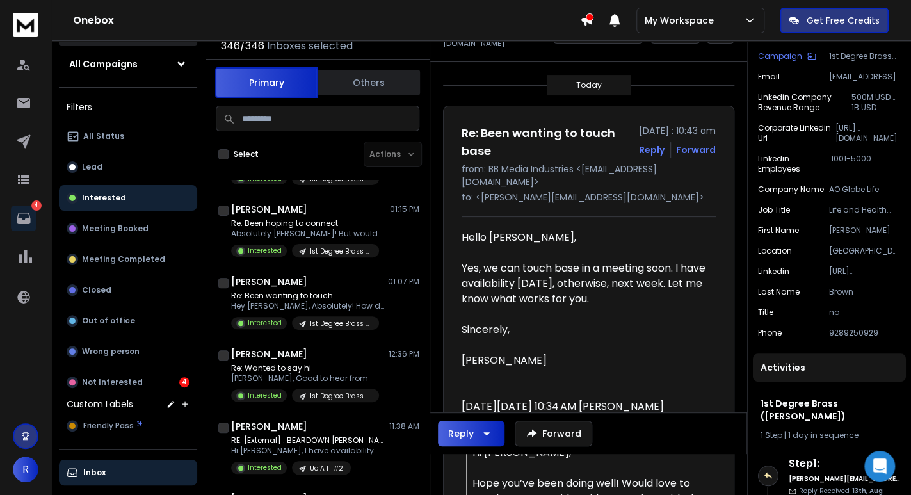
click at [42, 212] on div "4 R" at bounding box center [25, 247] width 51 height 495
click at [27, 215] on icon at bounding box center [23, 219] width 13 height 12
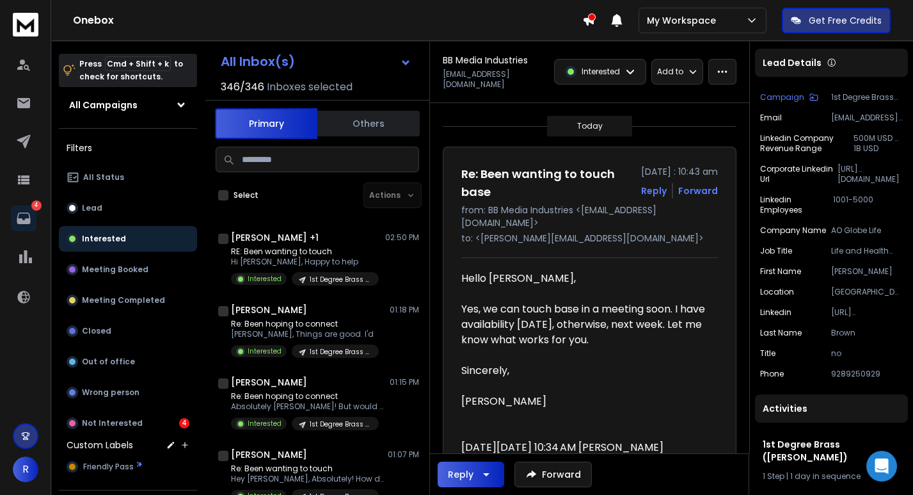
click at [138, 239] on button "Interested" at bounding box center [128, 239] width 138 height 26
click at [27, 211] on icon at bounding box center [23, 218] width 15 height 15
click at [28, 218] on icon at bounding box center [23, 219] width 13 height 12
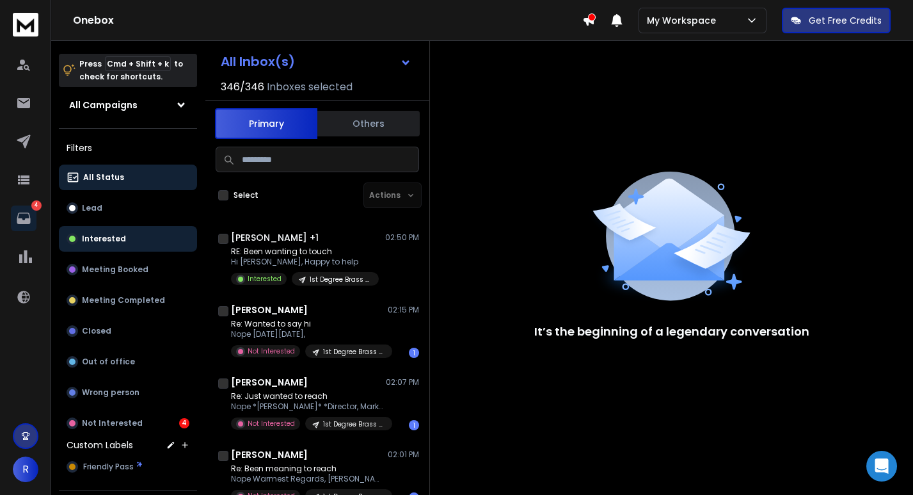
click at [95, 236] on p "Interested" at bounding box center [104, 239] width 44 height 10
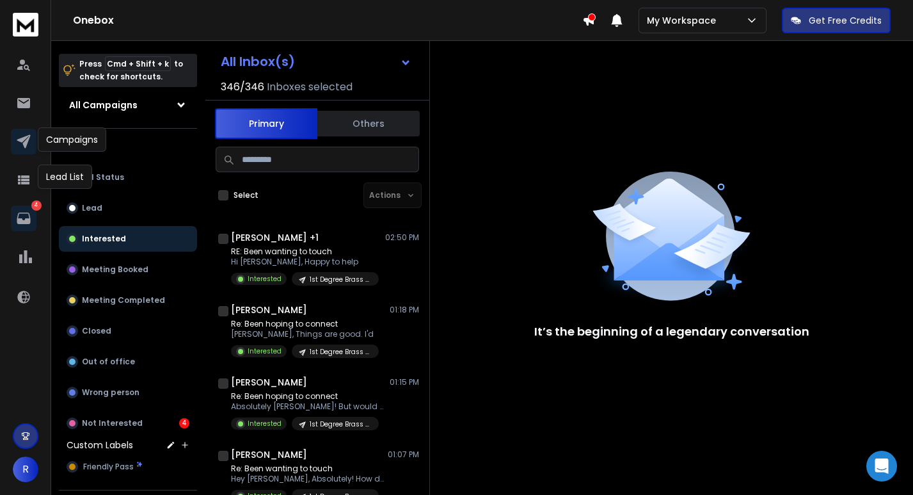
click at [18, 137] on icon at bounding box center [23, 140] width 13 height 13
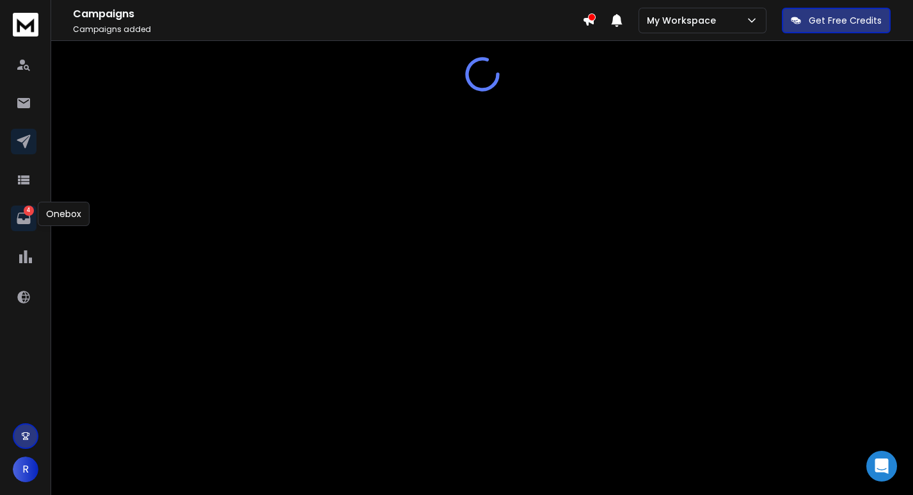
click at [21, 205] on link "4" at bounding box center [24, 218] width 26 height 26
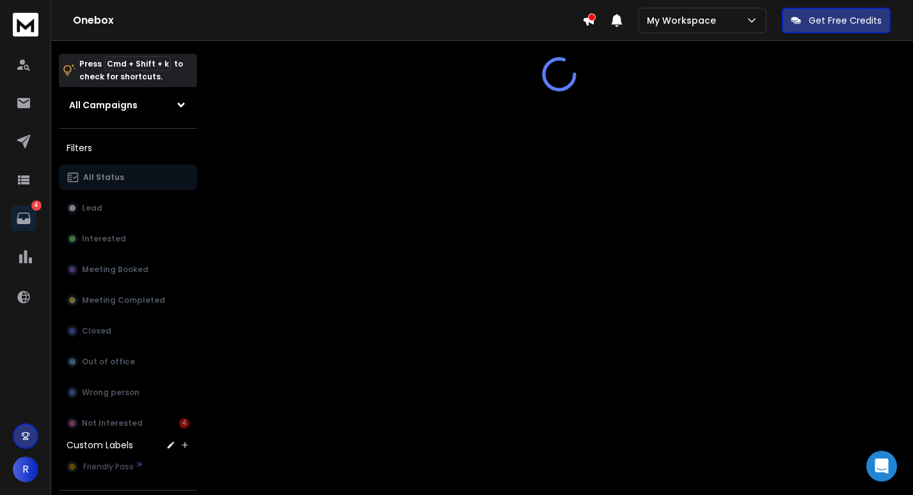
click at [142, 418] on div "All Status Lead Interested Meeting Booked Meeting Completed Closed Out of offic…" at bounding box center [128, 300] width 138 height 271
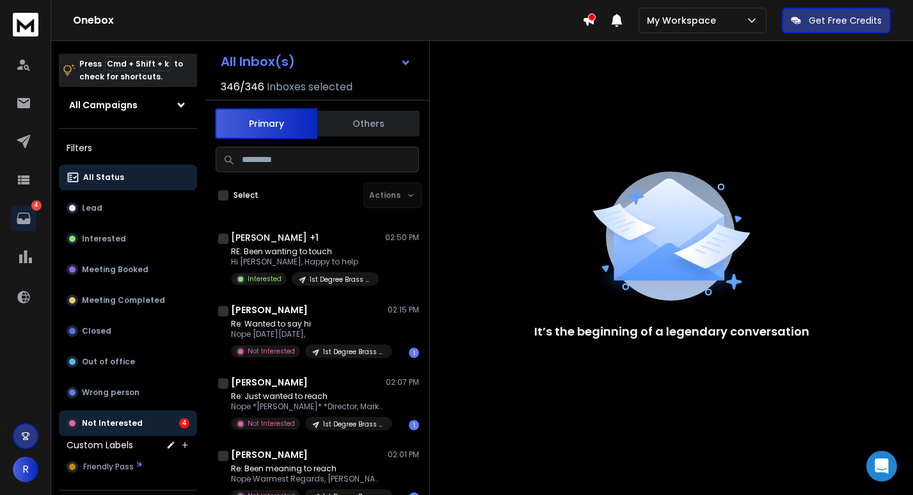
click at [140, 419] on button "Not Interested 4" at bounding box center [128, 423] width 138 height 26
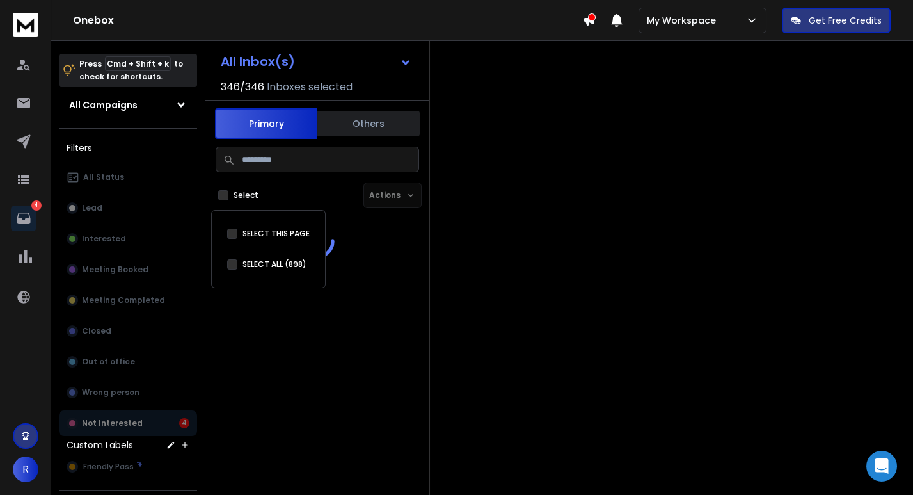
click at [224, 194] on button "SELECT THIS PAGE" at bounding box center [223, 195] width 10 height 10
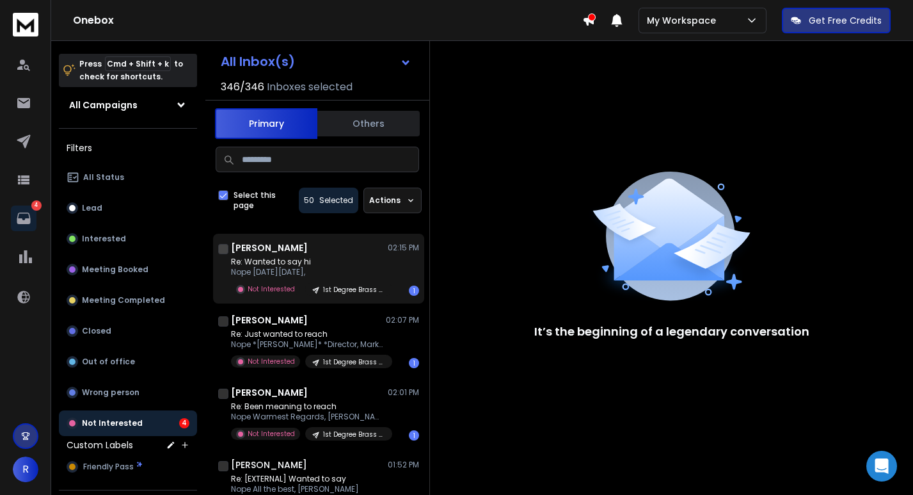
click at [225, 245] on button "button" at bounding box center [223, 249] width 10 height 10
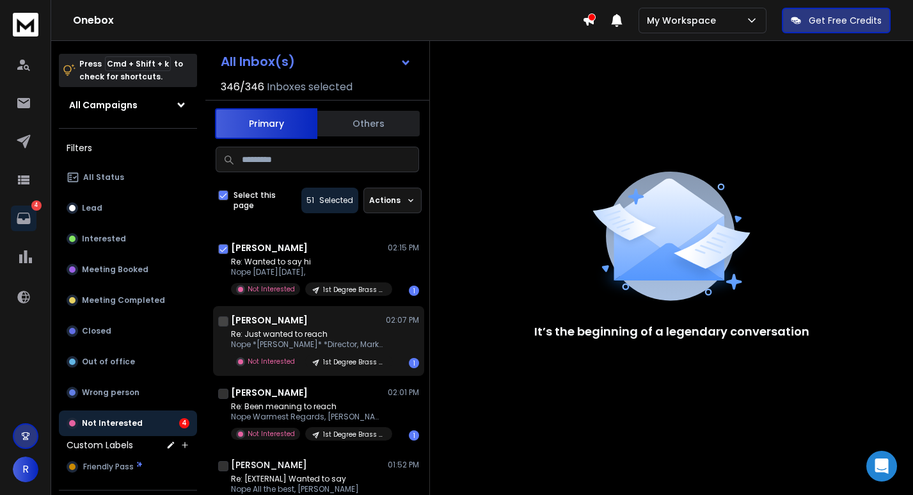
drag, startPoint x: 221, startPoint y: 294, endPoint x: 223, endPoint y: 305, distance: 11.0
click at [221, 294] on div "Seth Maxwell 02:15 PM Re: Wanted to say hi Nope On Wednesday, August 13, Not In…" at bounding box center [318, 269] width 211 height 70
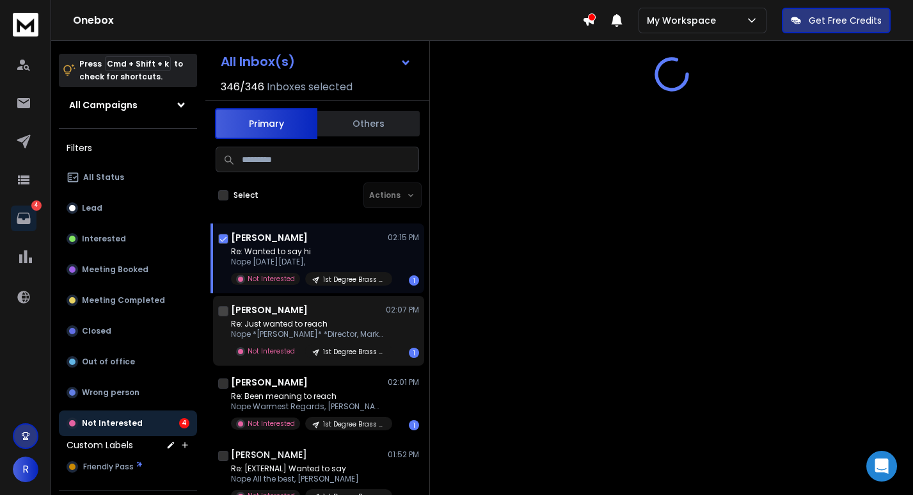
click at [225, 323] on div at bounding box center [223, 330] width 10 height 49
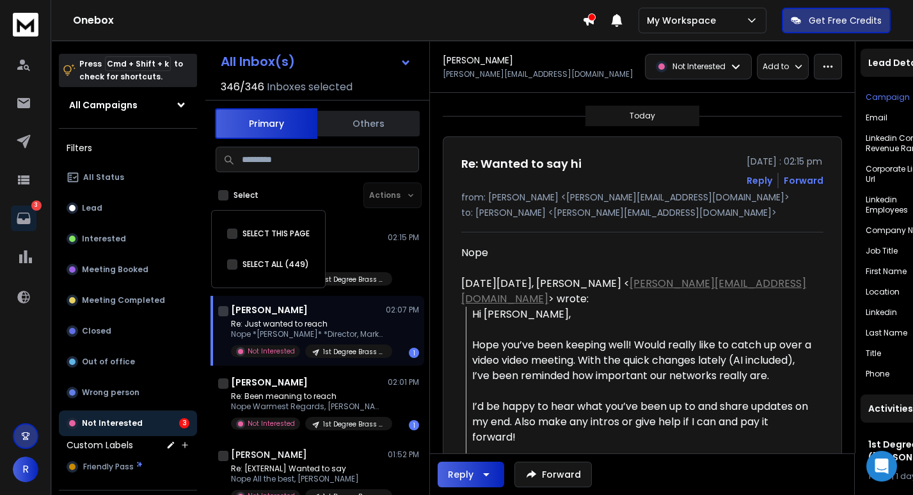
click at [224, 188] on div "Select" at bounding box center [238, 195] width 40 height 26
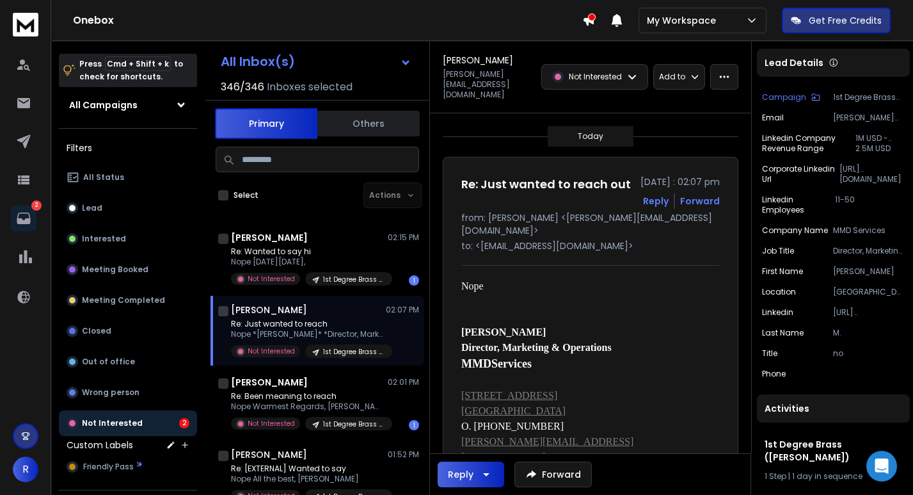
click at [223, 198] on button "Select" at bounding box center [223, 195] width 10 height 10
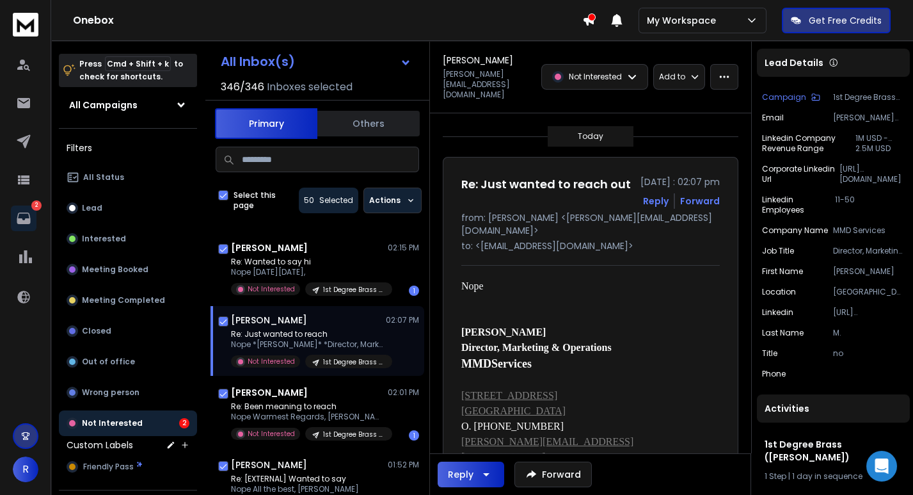
click at [395, 193] on button "Actions" at bounding box center [393, 201] width 58 height 26
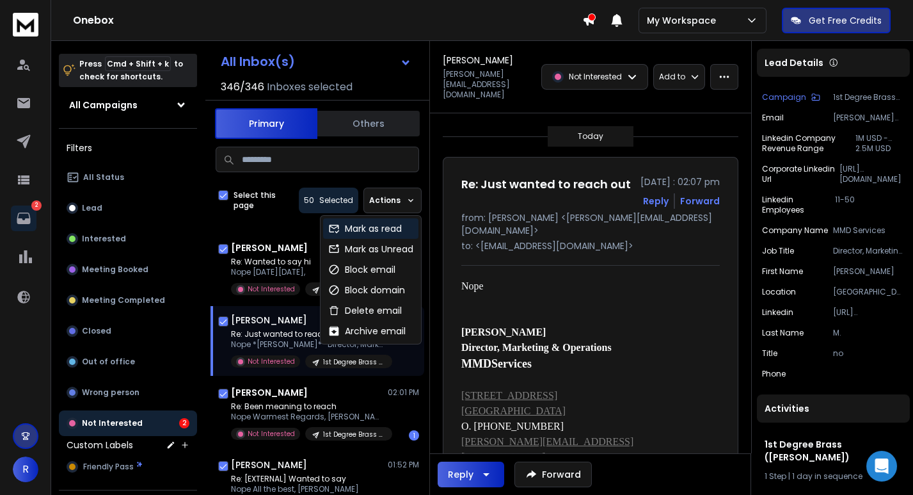
click at [388, 229] on div "Mark as read" at bounding box center [365, 228] width 74 height 13
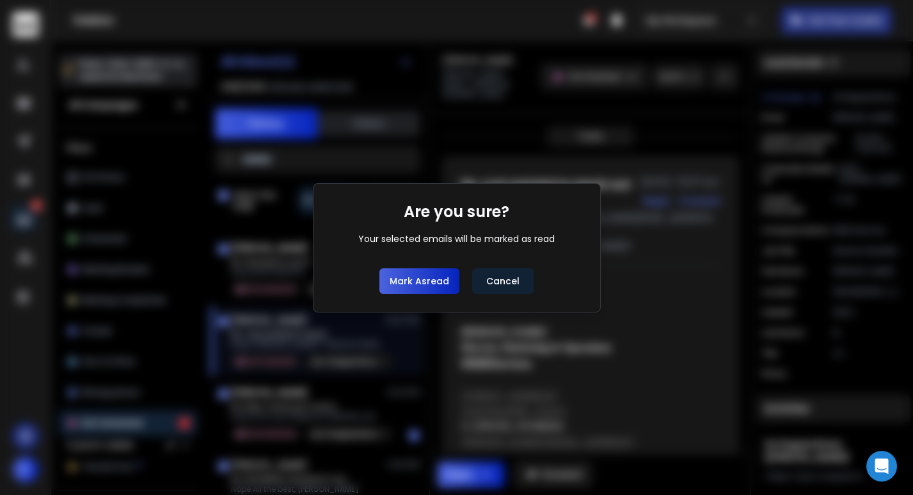
click at [431, 284] on p "Mark as read" at bounding box center [420, 281] width 60 height 13
